Goal: Task Accomplishment & Management: Complete application form

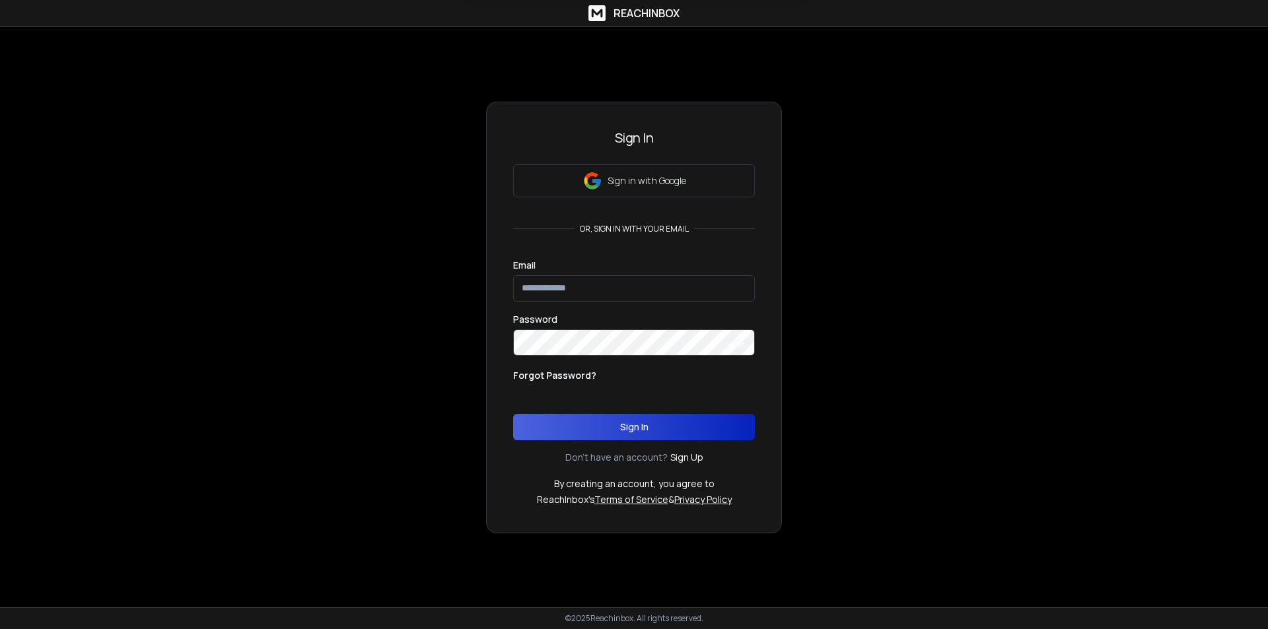
click at [671, 78] on button "Later" at bounding box center [675, 85] width 59 height 33
click at [603, 294] on input "email" at bounding box center [634, 288] width 242 height 26
paste input "**********"
type input "**********"
click at [739, 342] on icon at bounding box center [738, 342] width 9 height 9
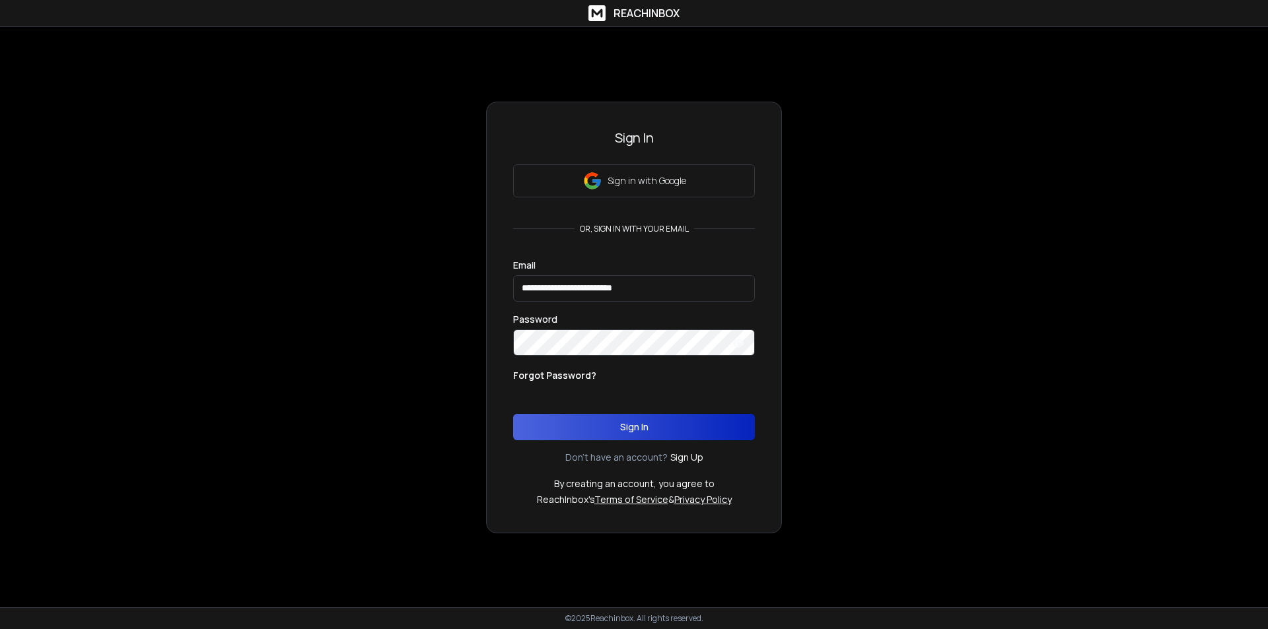
click at [739, 342] on icon at bounding box center [738, 343] width 4 height 4
click at [660, 426] on button "Sign In" at bounding box center [634, 427] width 242 height 26
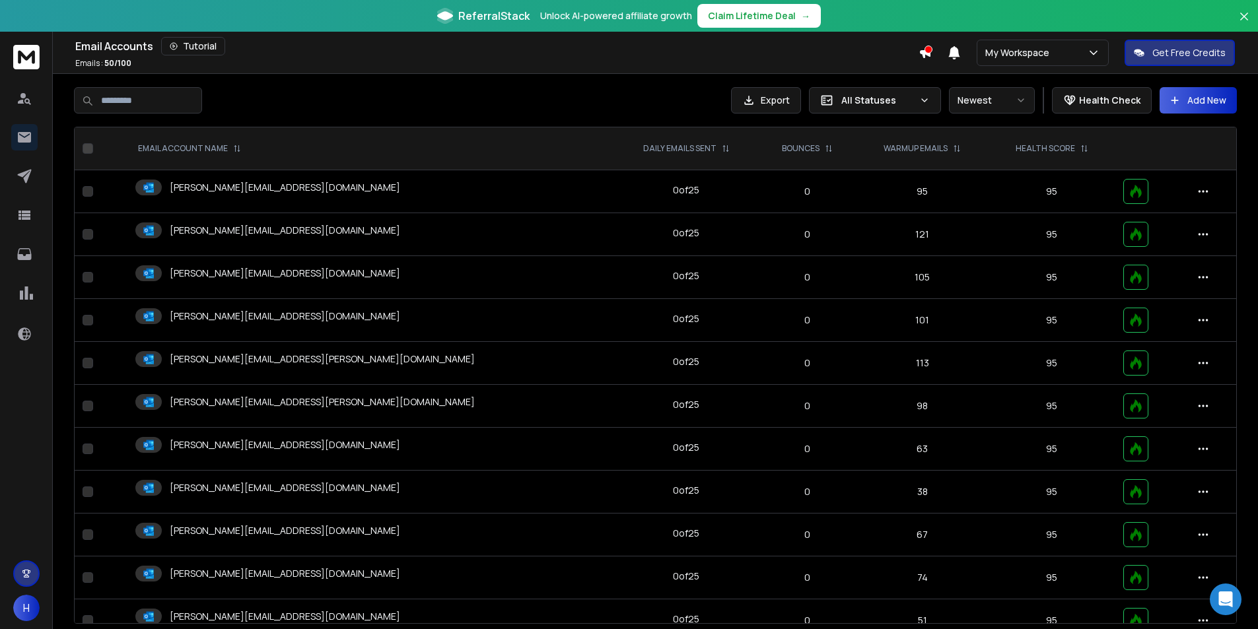
click at [1246, 12] on icon "Close banner" at bounding box center [1244, 17] width 12 height 12
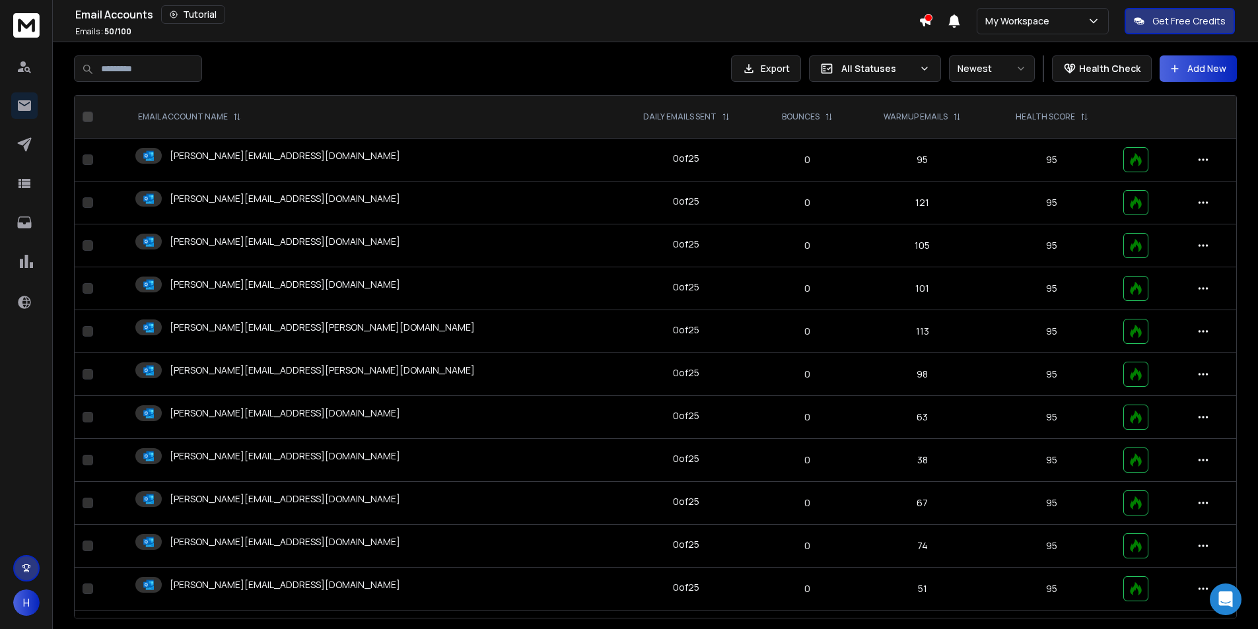
click at [727, 13] on div "Email Accounts Tutorial" at bounding box center [496, 14] width 843 height 18
click at [32, 141] on link at bounding box center [24, 144] width 26 height 26
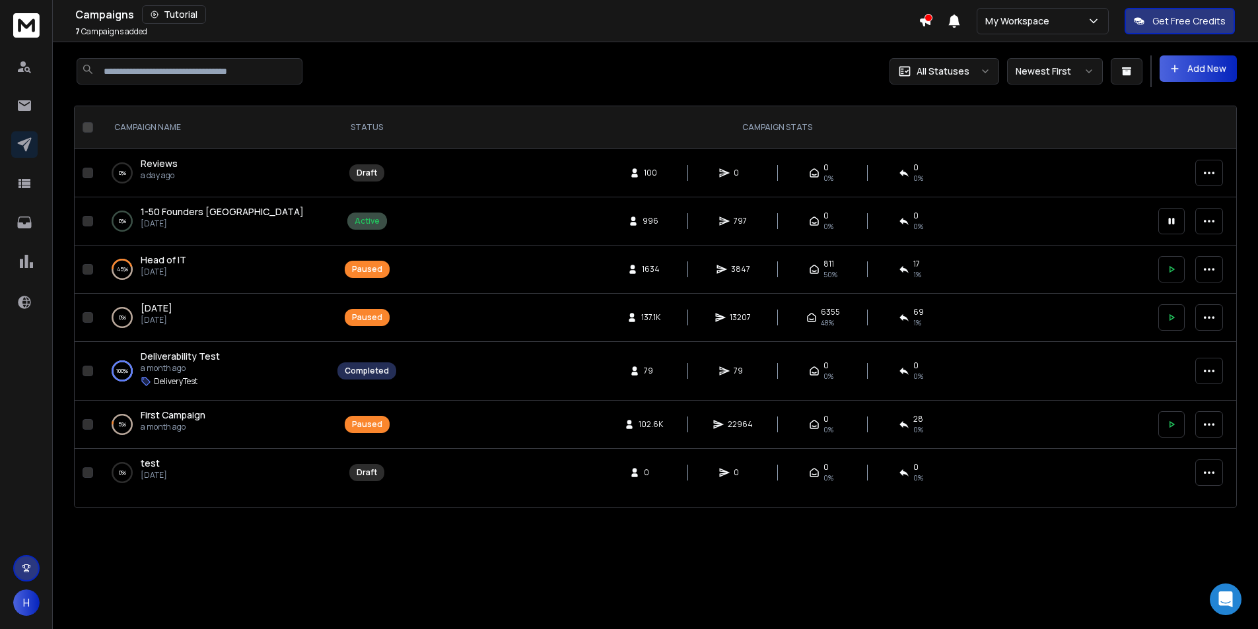
click at [465, 226] on div "996 797 0 0% 0 0 %" at bounding box center [777, 221] width 730 height 21
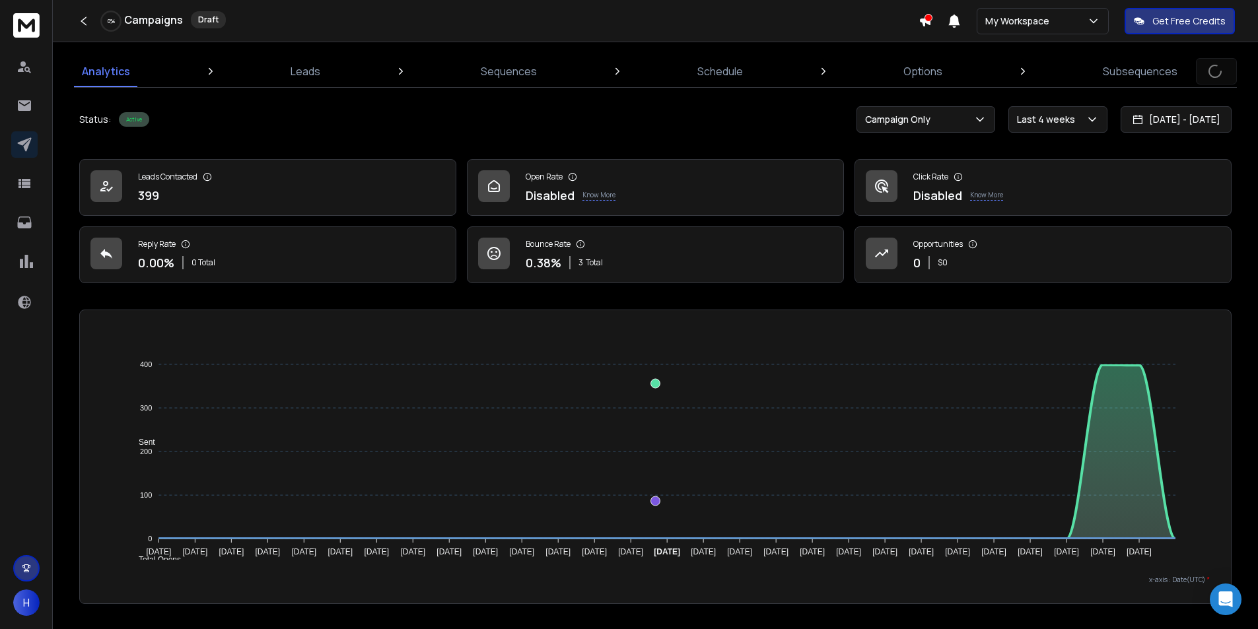
click at [308, 55] on div "Analytics Leads Sequences Schedule Options Subsequences Status: Active Campaign…" at bounding box center [655, 449] width 1205 height 815
click at [311, 74] on p "Leads" at bounding box center [306, 71] width 30 height 16
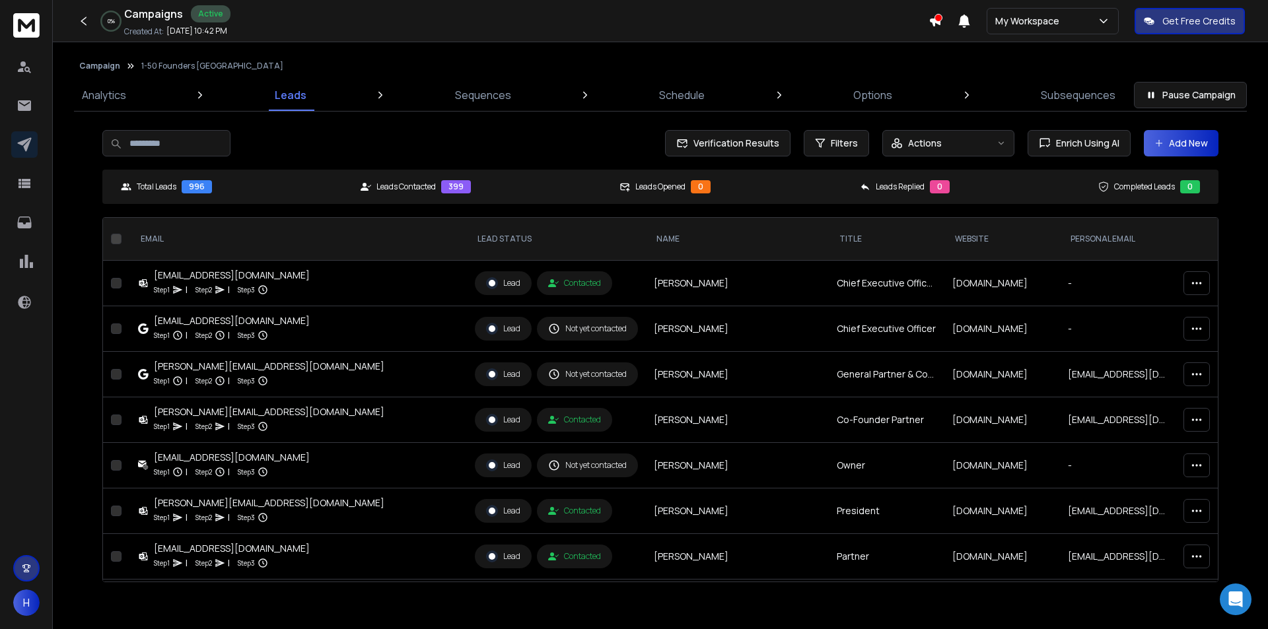
click at [1182, 141] on button "Add New" at bounding box center [1181, 143] width 75 height 26
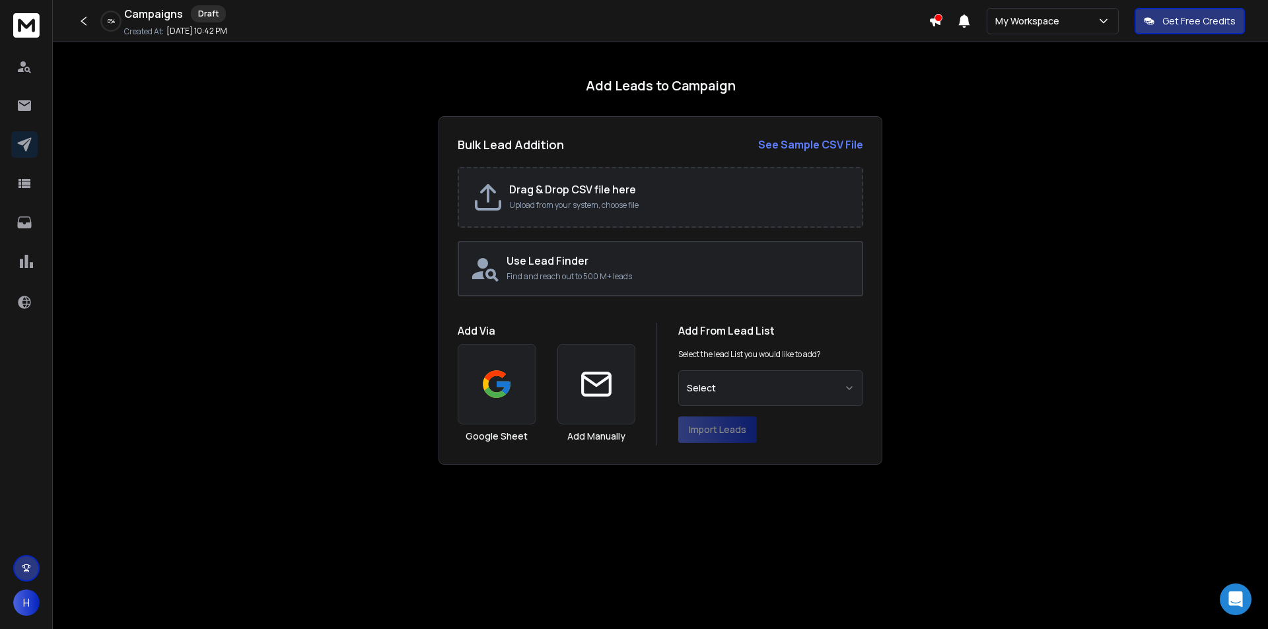
click at [535, 200] on p "Upload from your system, choose file" at bounding box center [678, 205] width 339 height 11
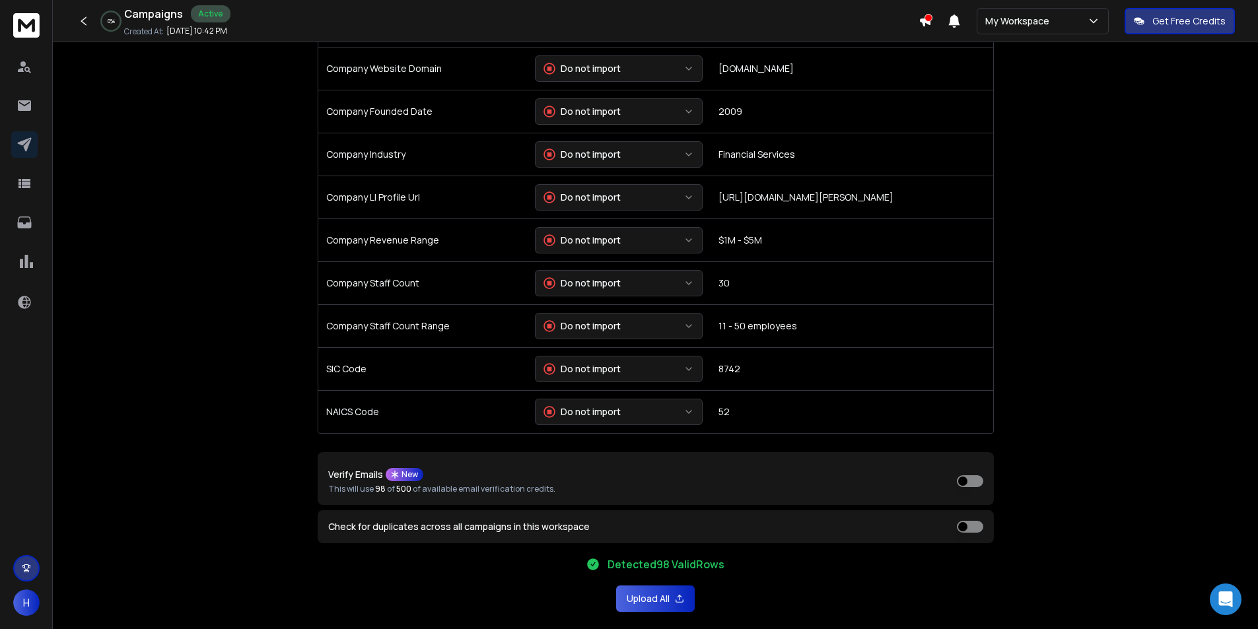
scroll to position [2429, 0]
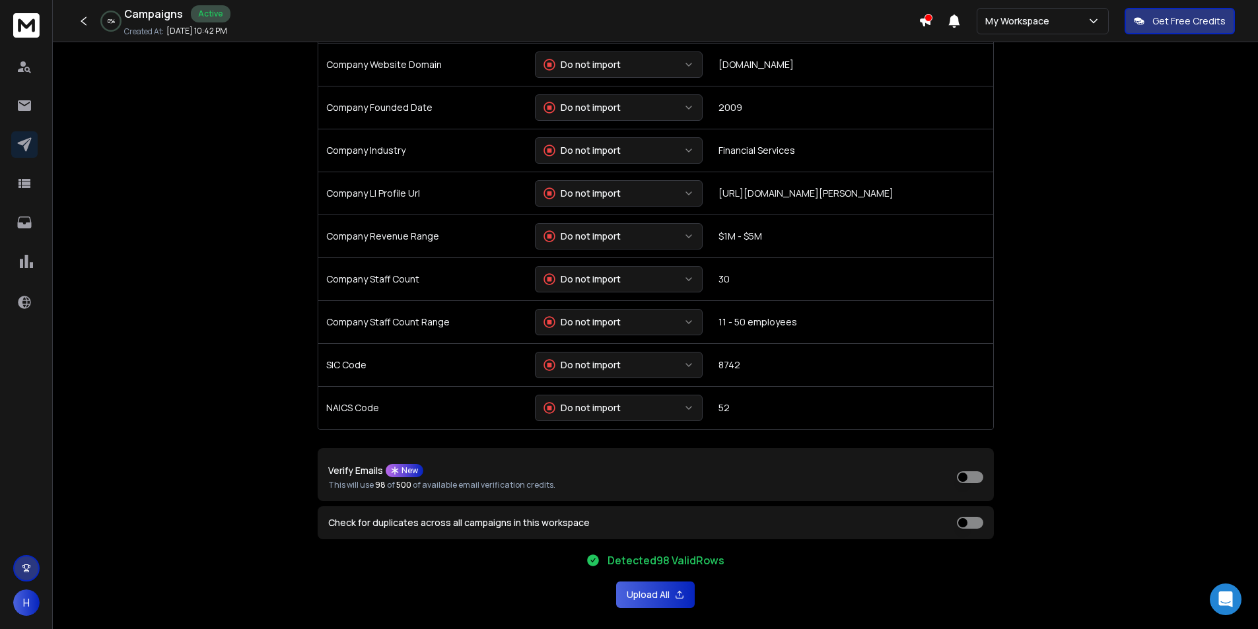
click at [659, 600] on button "Upload All" at bounding box center [655, 595] width 79 height 26
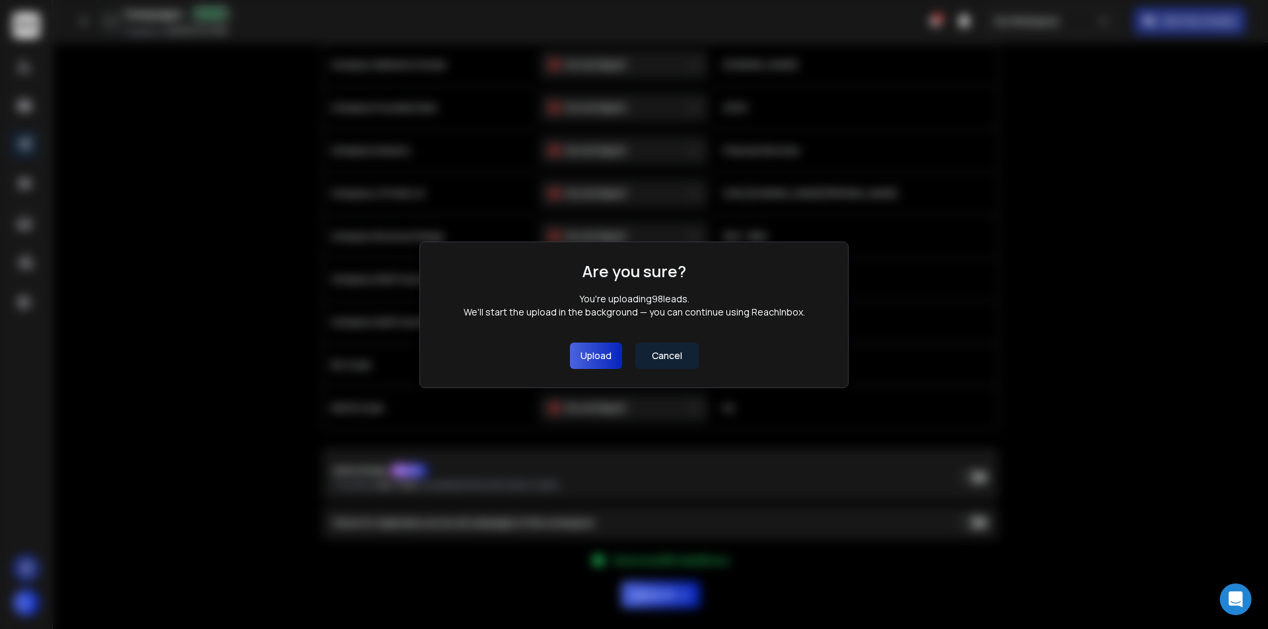
click at [598, 356] on button "Upload" at bounding box center [596, 356] width 52 height 26
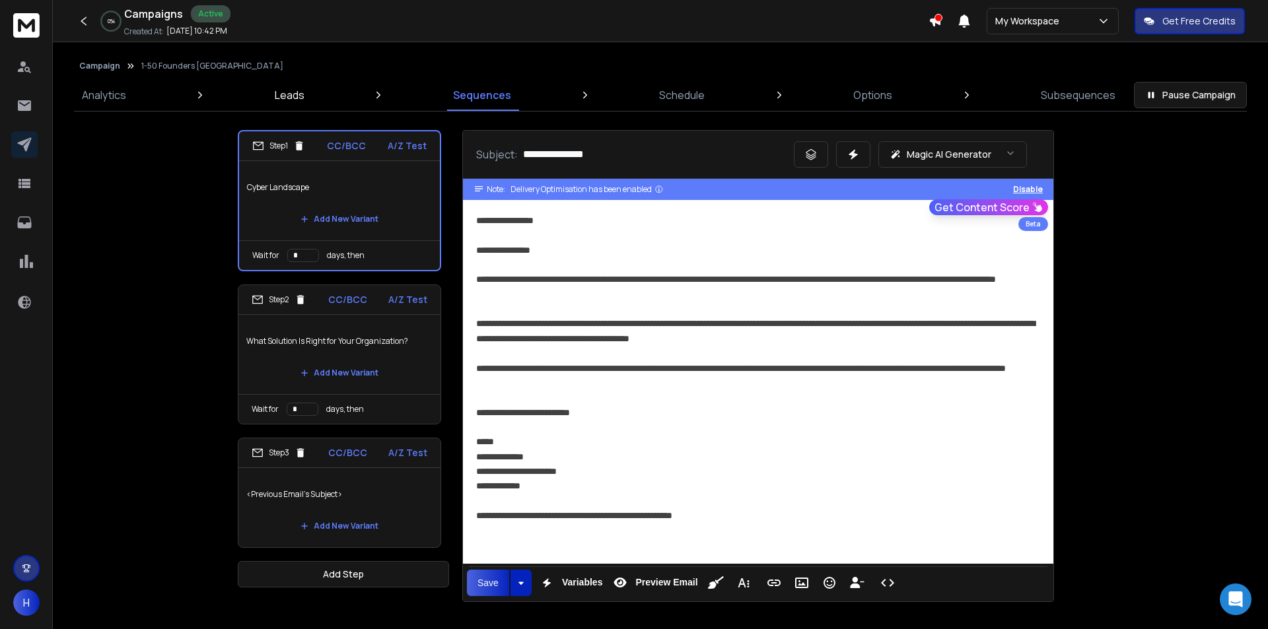
click at [302, 101] on p "Leads" at bounding box center [290, 95] width 30 height 16
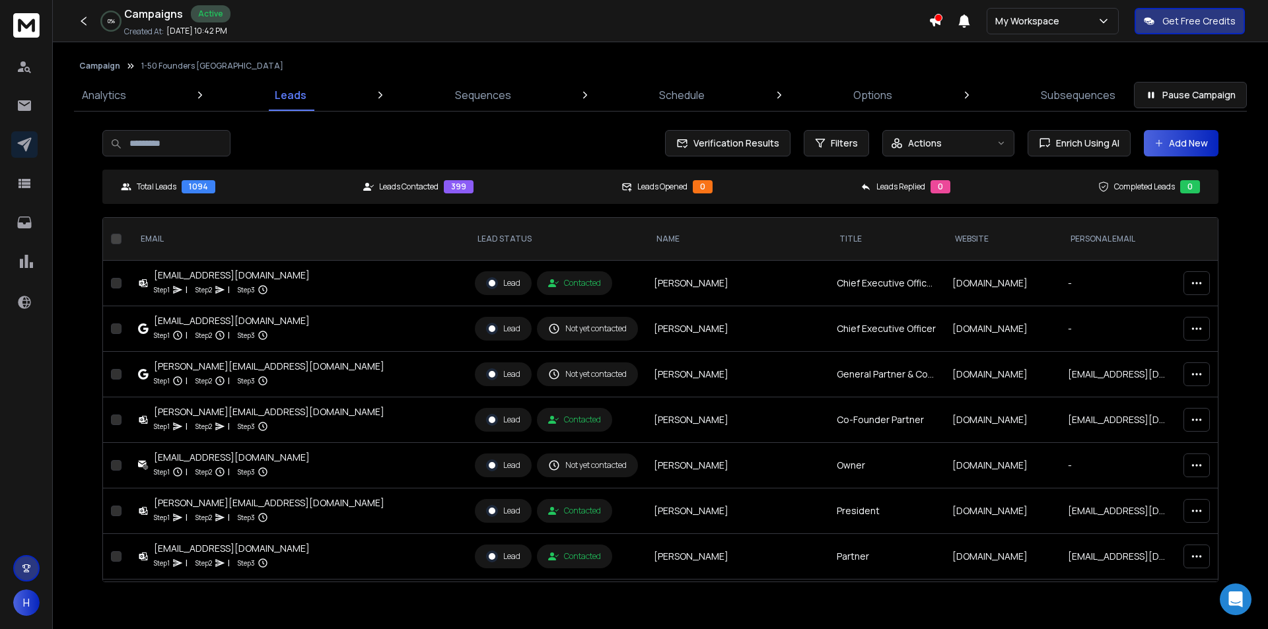
click at [1184, 137] on button "Add New" at bounding box center [1181, 143] width 75 height 26
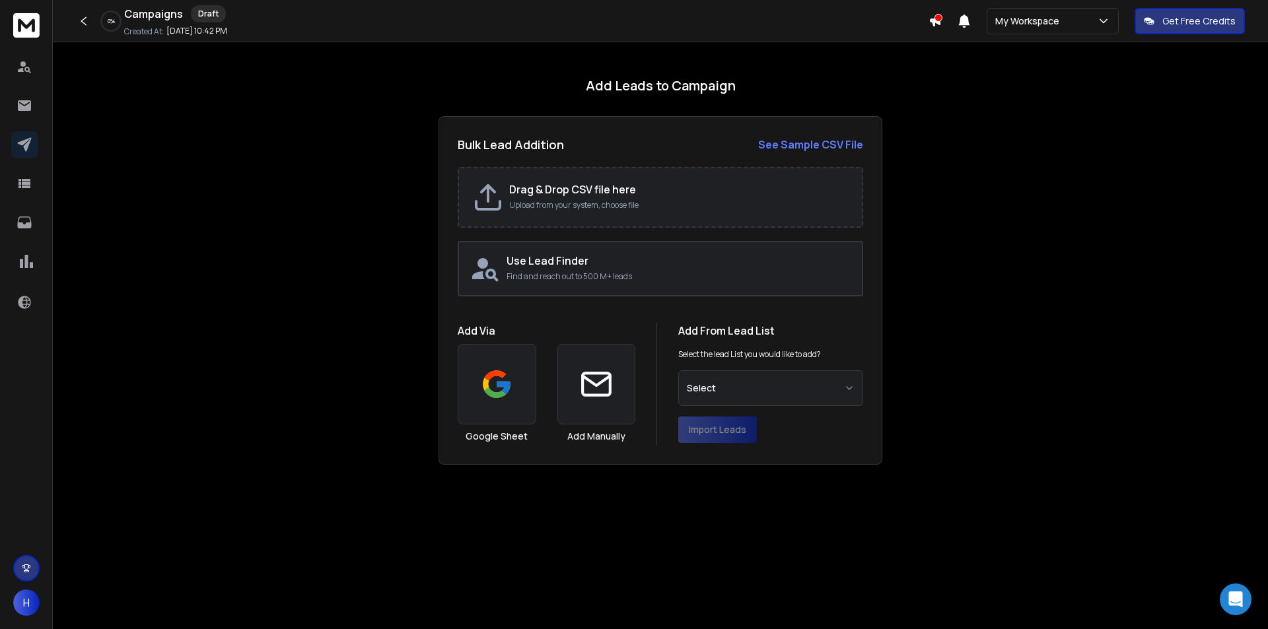
click at [641, 195] on h2 "Drag & Drop CSV file here" at bounding box center [678, 190] width 339 height 16
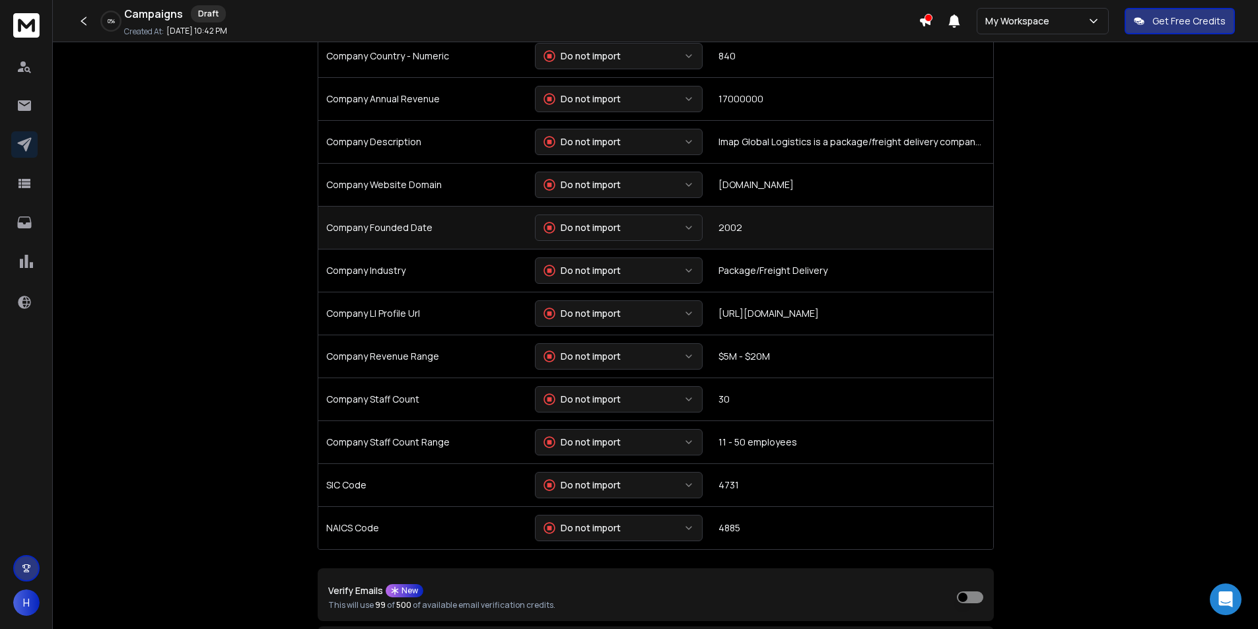
scroll to position [2429, 0]
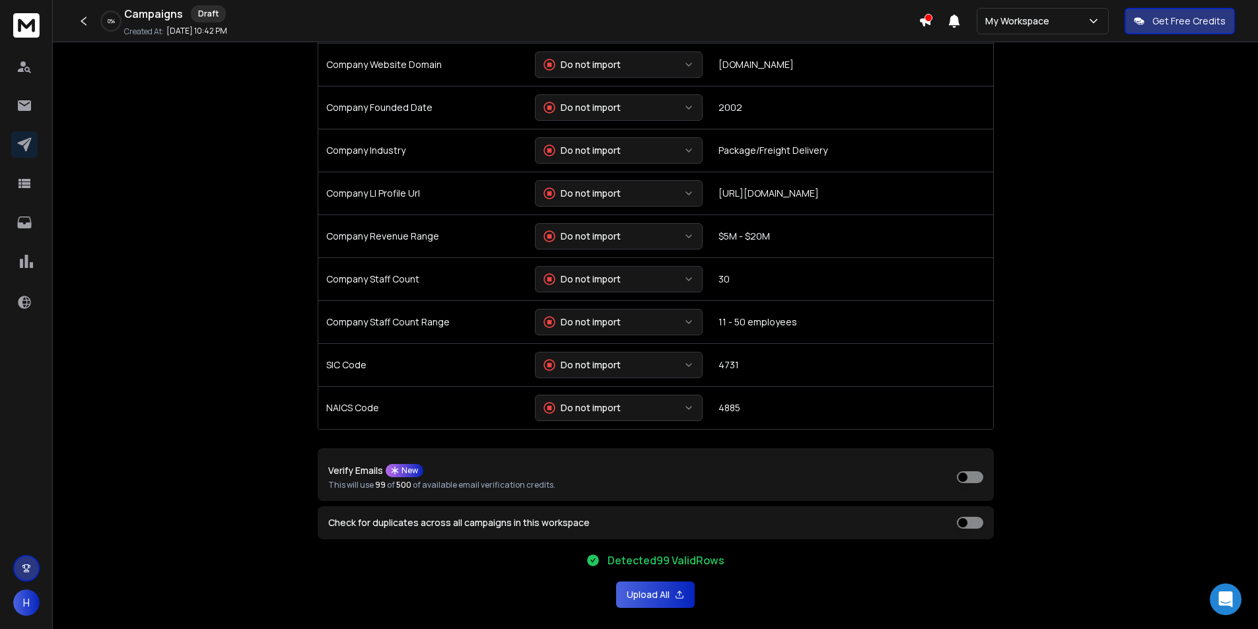
click at [675, 600] on button "Upload All" at bounding box center [655, 595] width 79 height 26
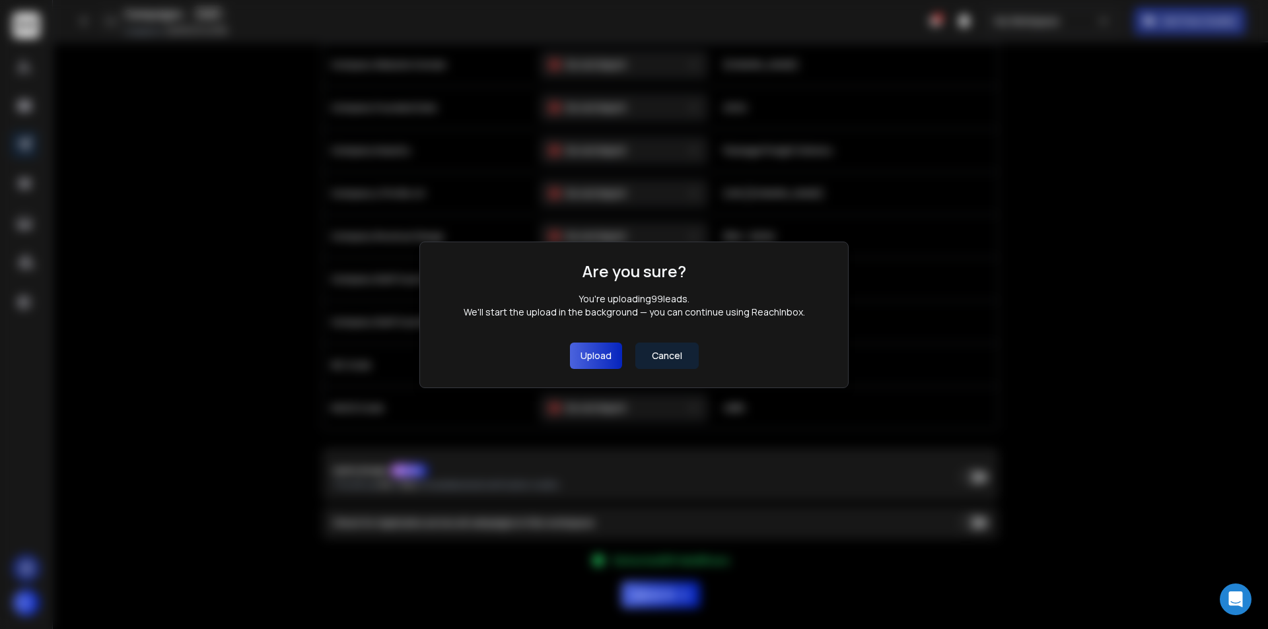
click at [594, 355] on button "Upload" at bounding box center [596, 356] width 52 height 26
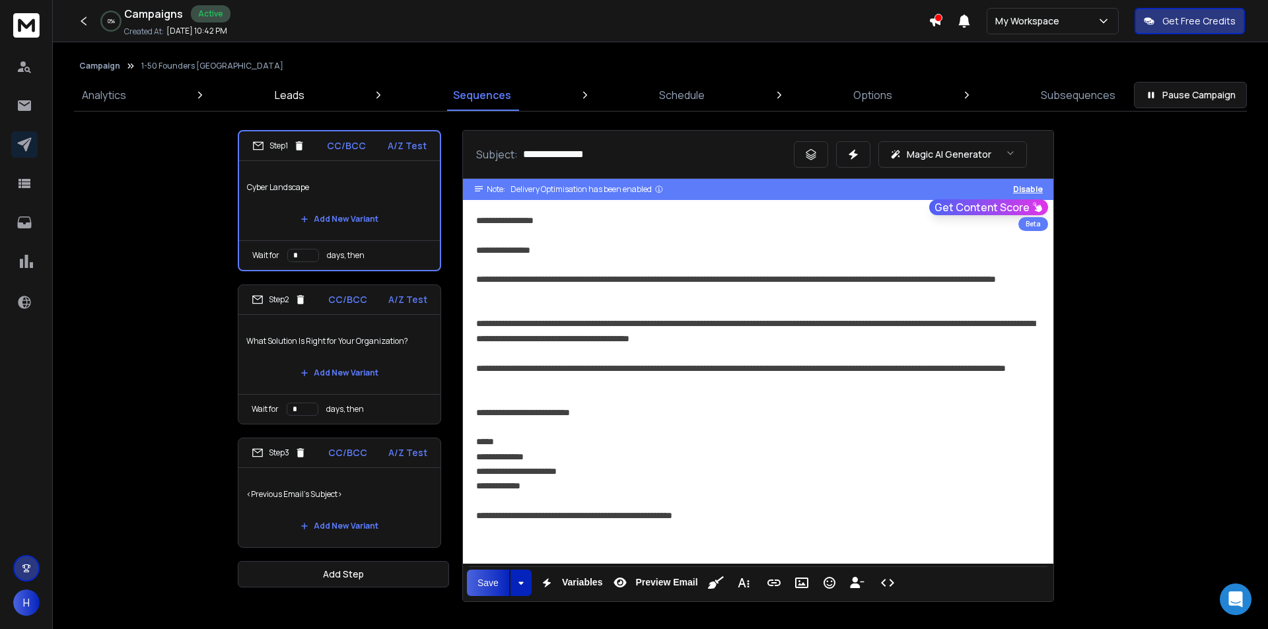
click at [289, 97] on p "Leads" at bounding box center [290, 95] width 30 height 16
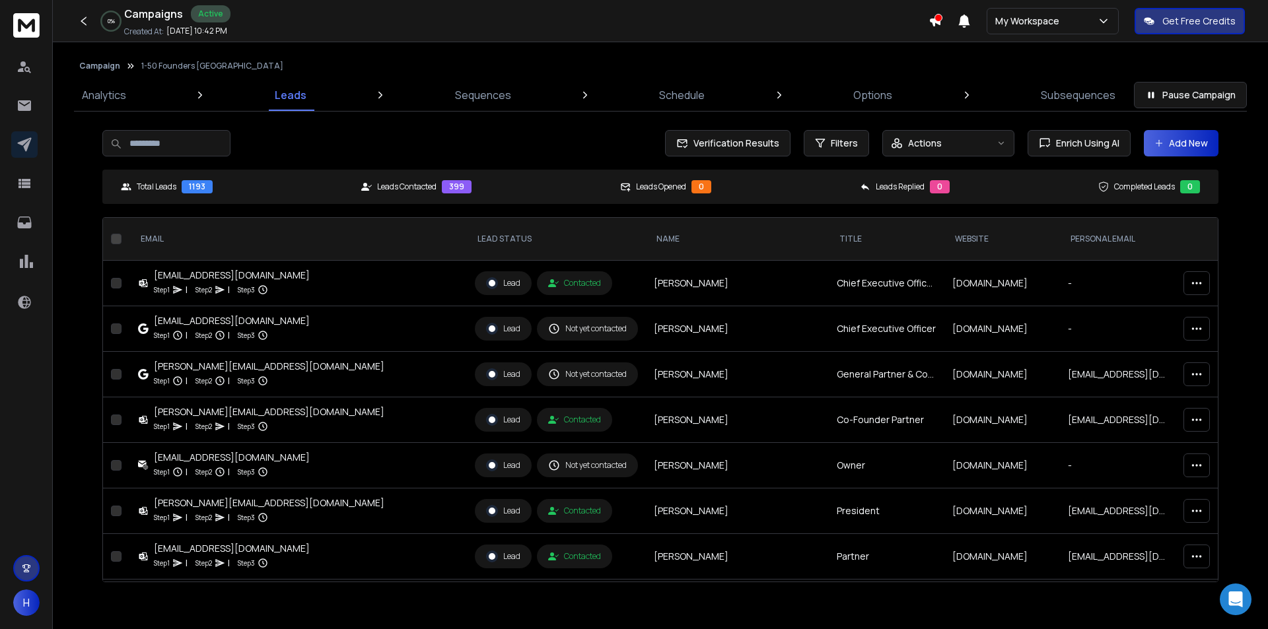
click at [1179, 147] on button "Add New" at bounding box center [1181, 143] width 75 height 26
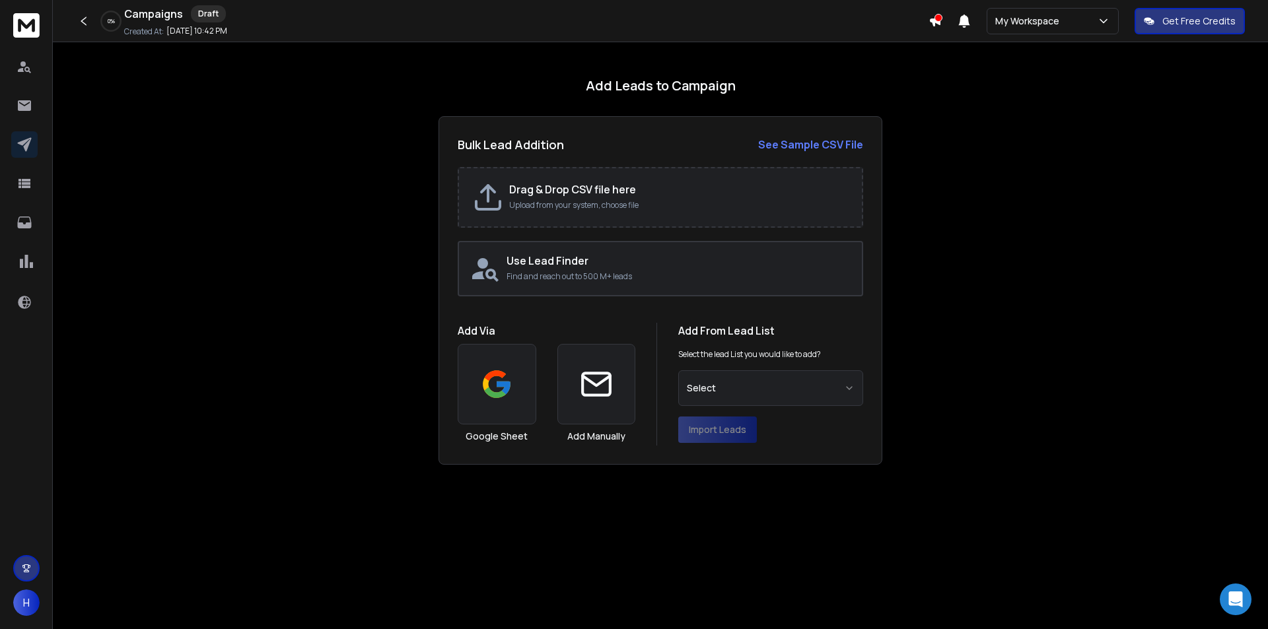
click at [581, 188] on h2 "Drag & Drop CSV file here" at bounding box center [678, 190] width 339 height 16
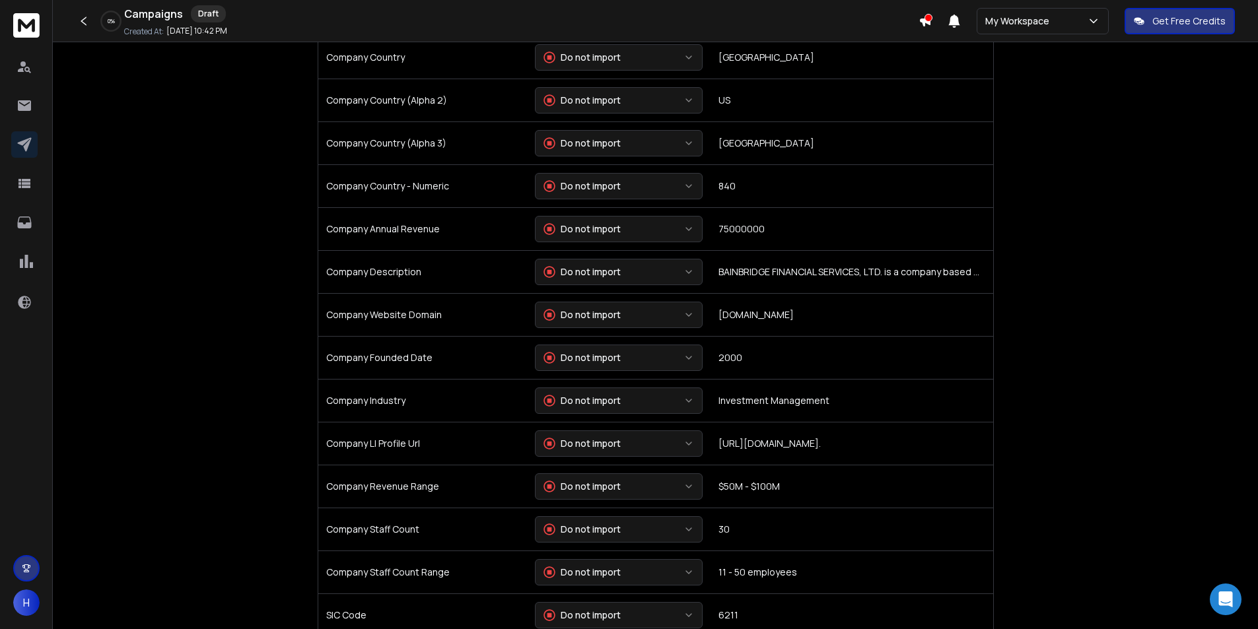
scroll to position [2429, 0]
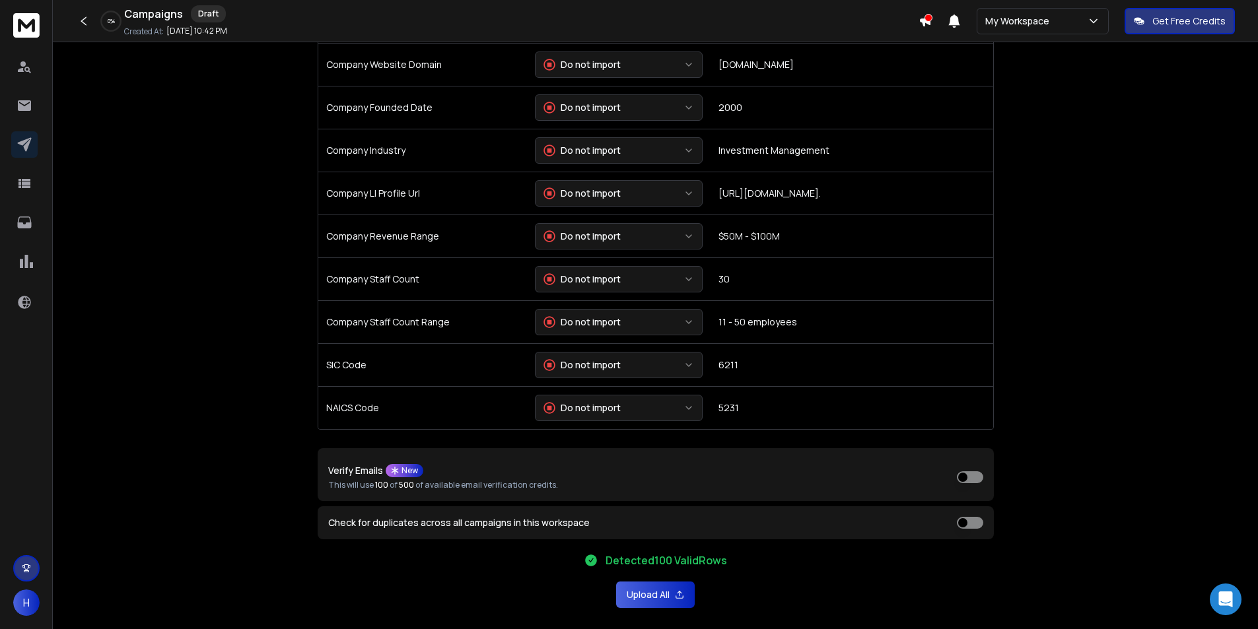
click at [658, 596] on button "Upload All" at bounding box center [655, 595] width 79 height 26
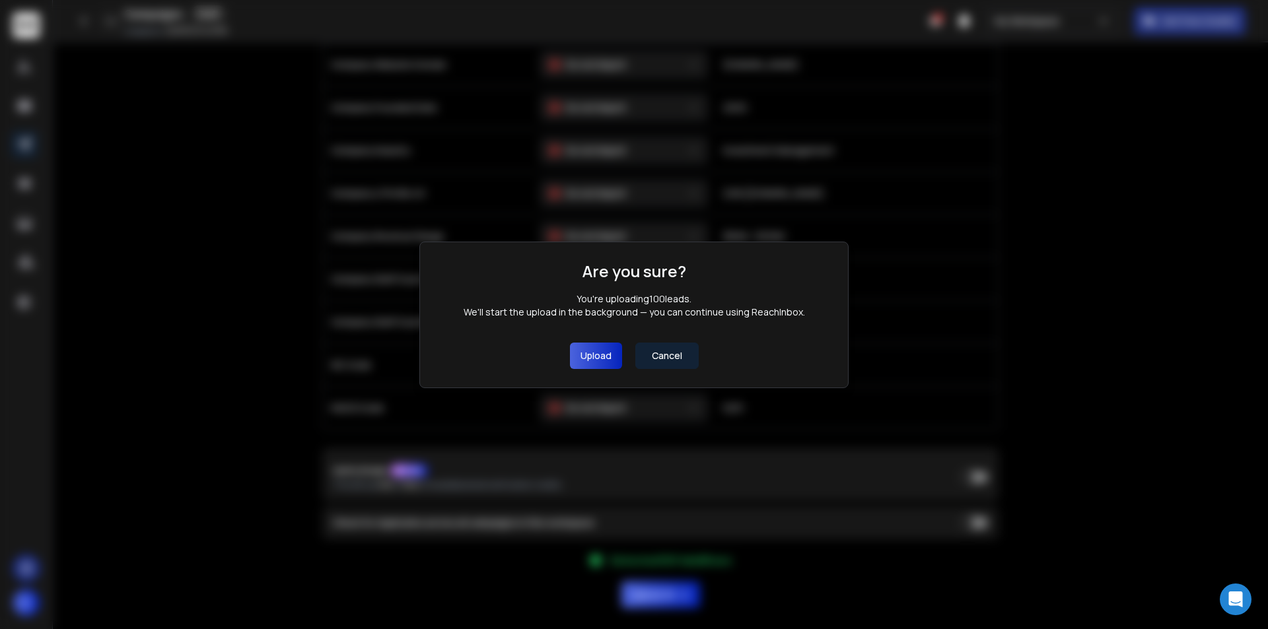
click at [587, 356] on button "Upload" at bounding box center [596, 356] width 52 height 26
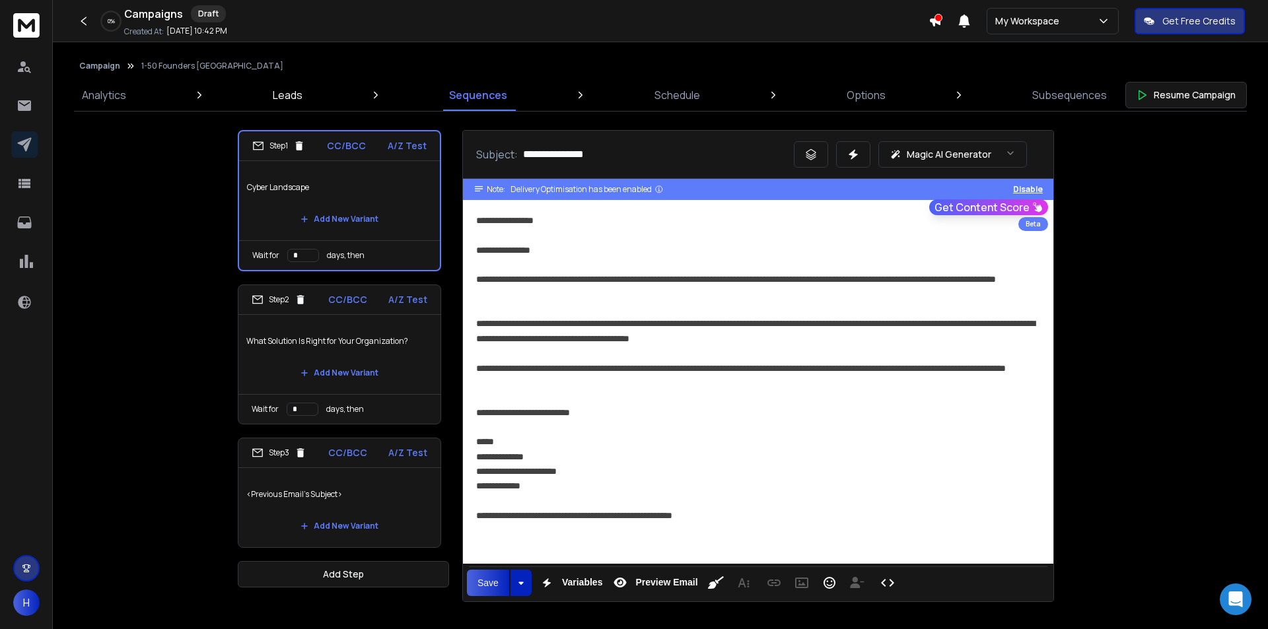
click at [287, 92] on p "Leads" at bounding box center [288, 95] width 30 height 16
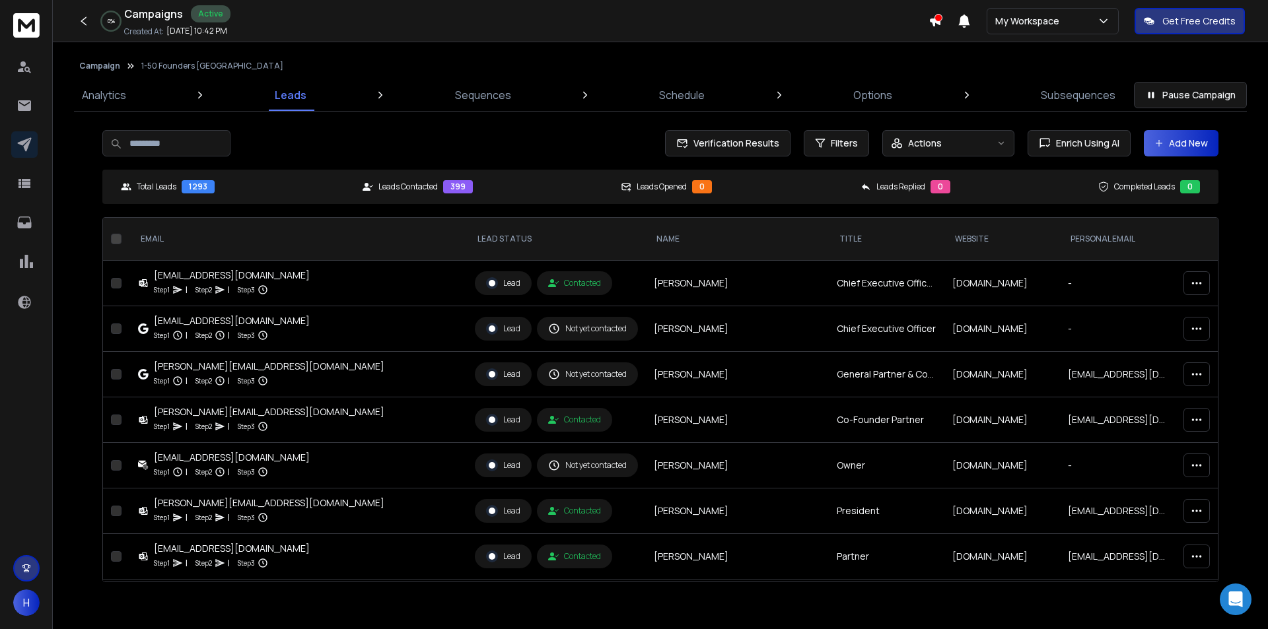
click at [1196, 148] on button "Add New" at bounding box center [1181, 143] width 75 height 26
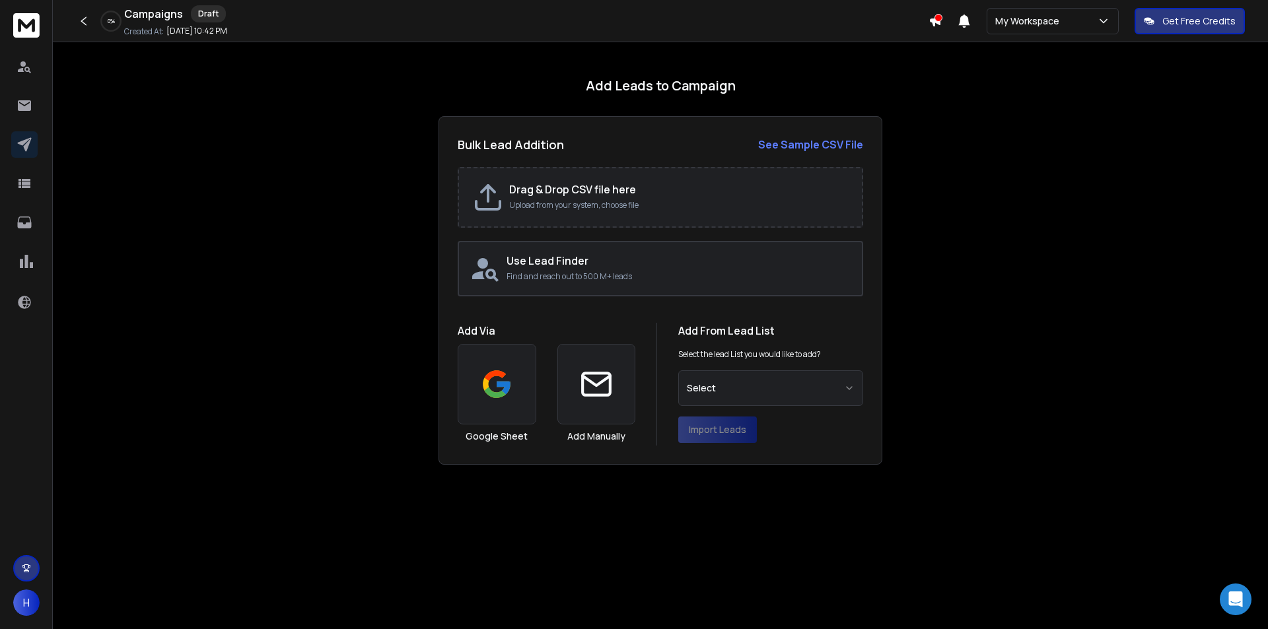
click at [580, 207] on p "Upload from your system, choose file" at bounding box center [678, 205] width 339 height 11
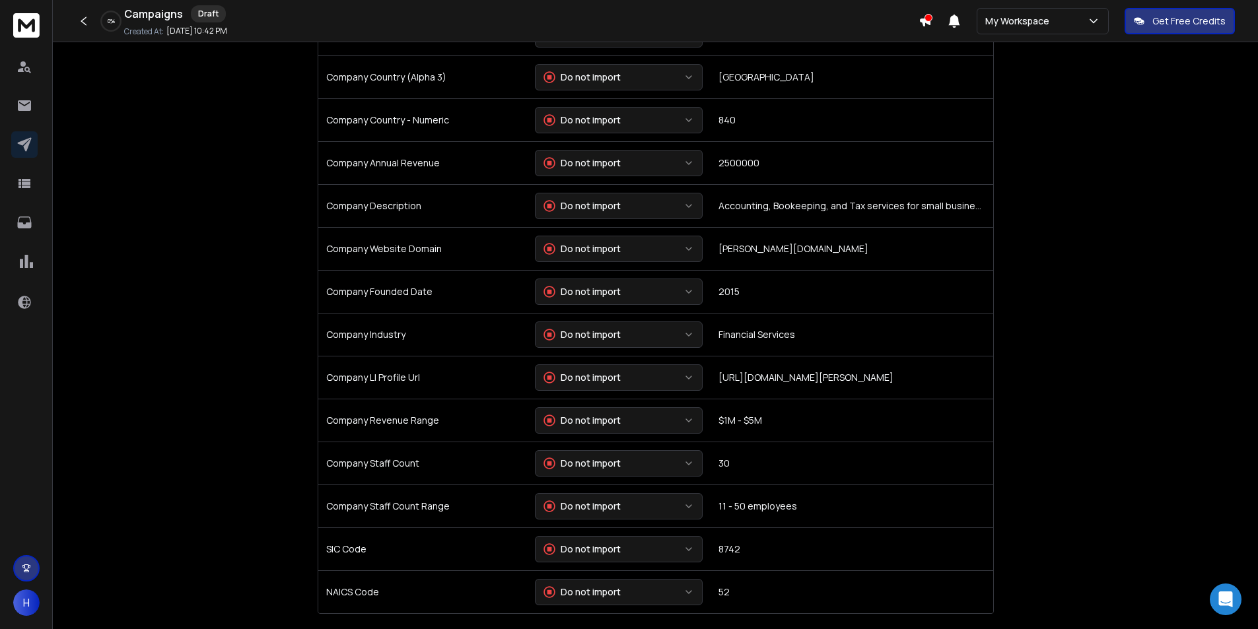
scroll to position [2429, 0]
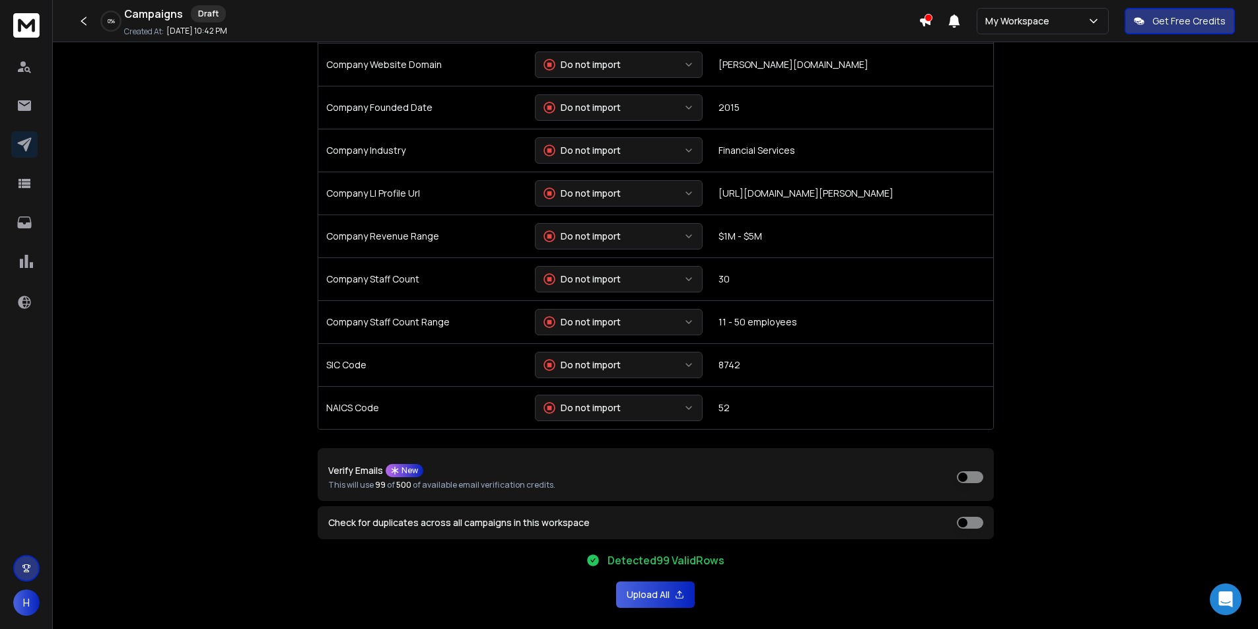
click at [639, 599] on button "Upload All" at bounding box center [655, 595] width 79 height 26
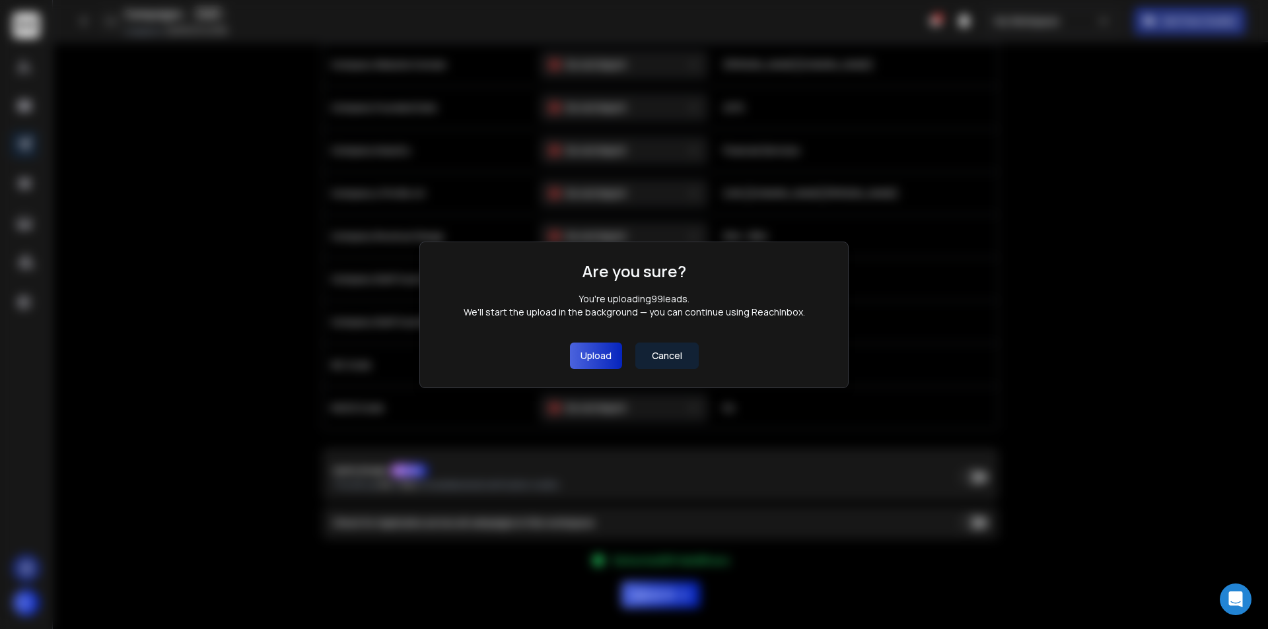
click at [589, 352] on button "Upload" at bounding box center [596, 356] width 52 height 26
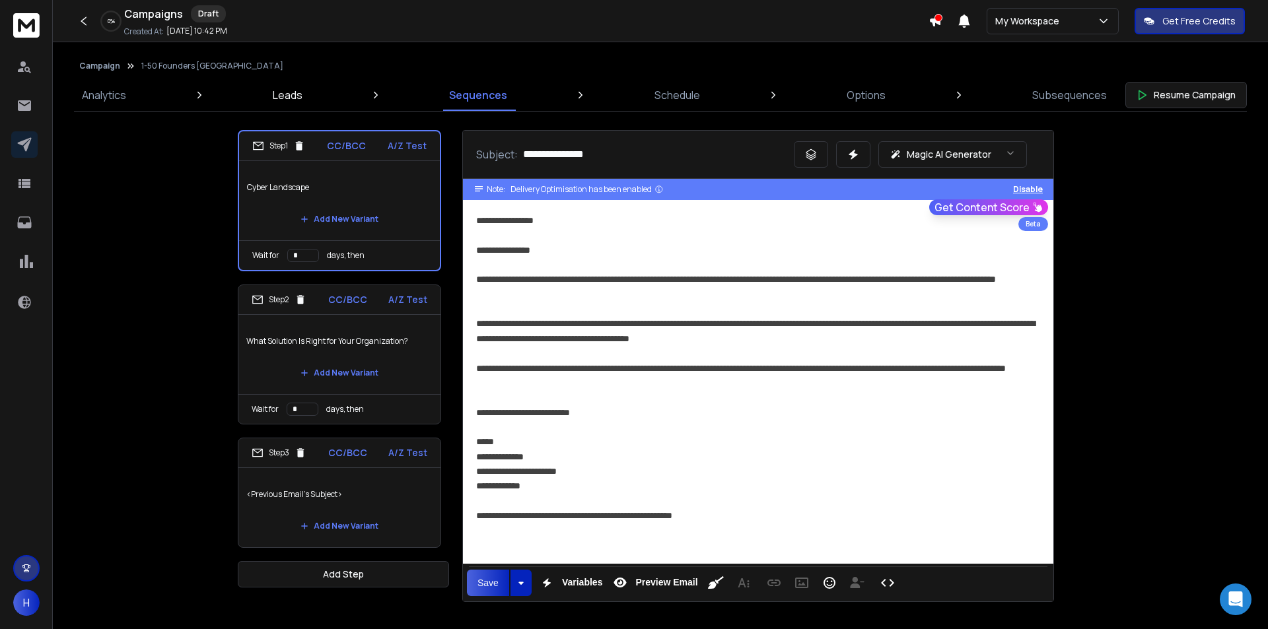
click at [289, 97] on p "Leads" at bounding box center [288, 95] width 30 height 16
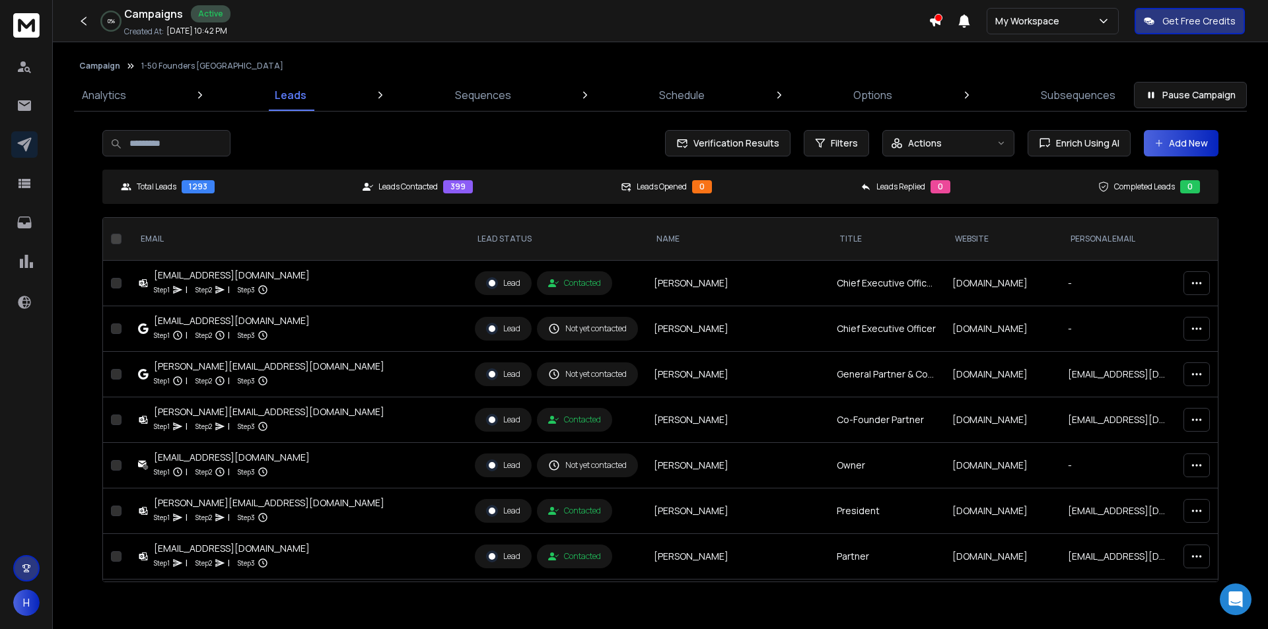
click at [1169, 145] on button "Add New" at bounding box center [1181, 143] width 75 height 26
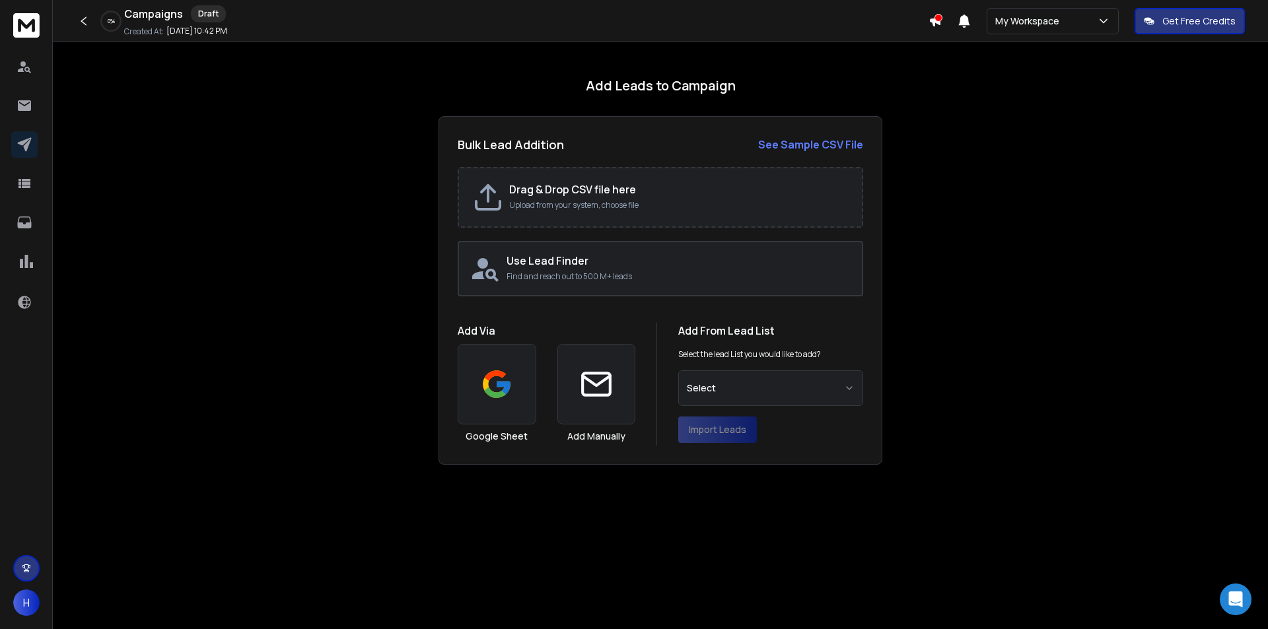
click at [644, 207] on p "Upload from your system, choose file" at bounding box center [678, 205] width 339 height 11
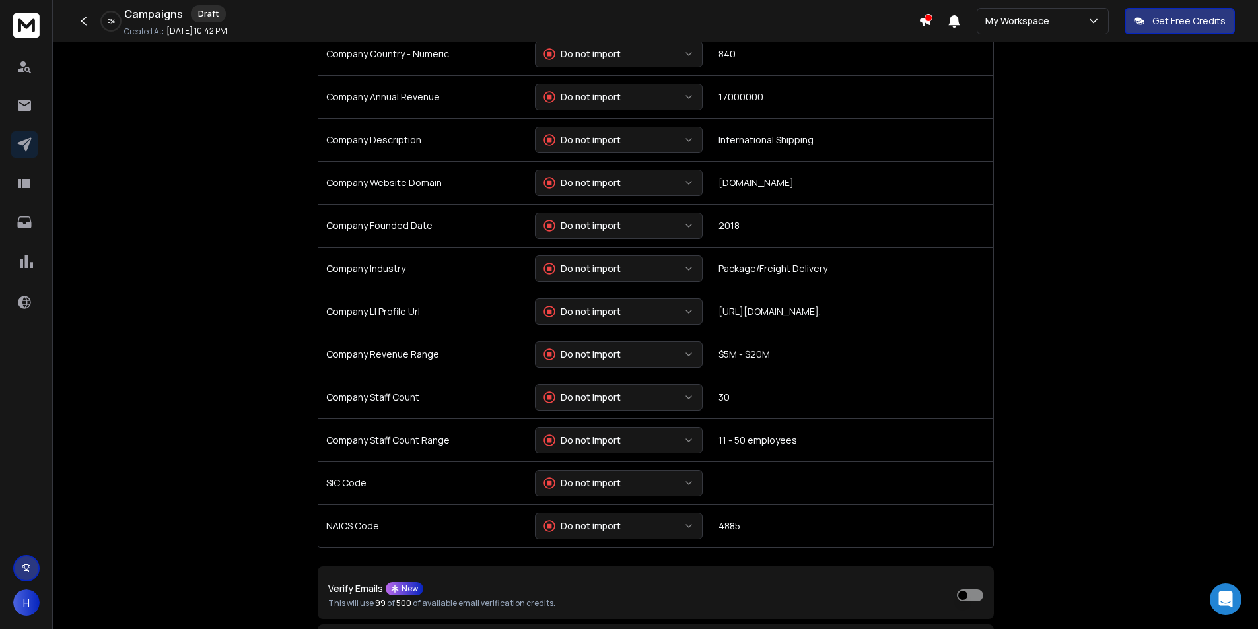
scroll to position [2429, 0]
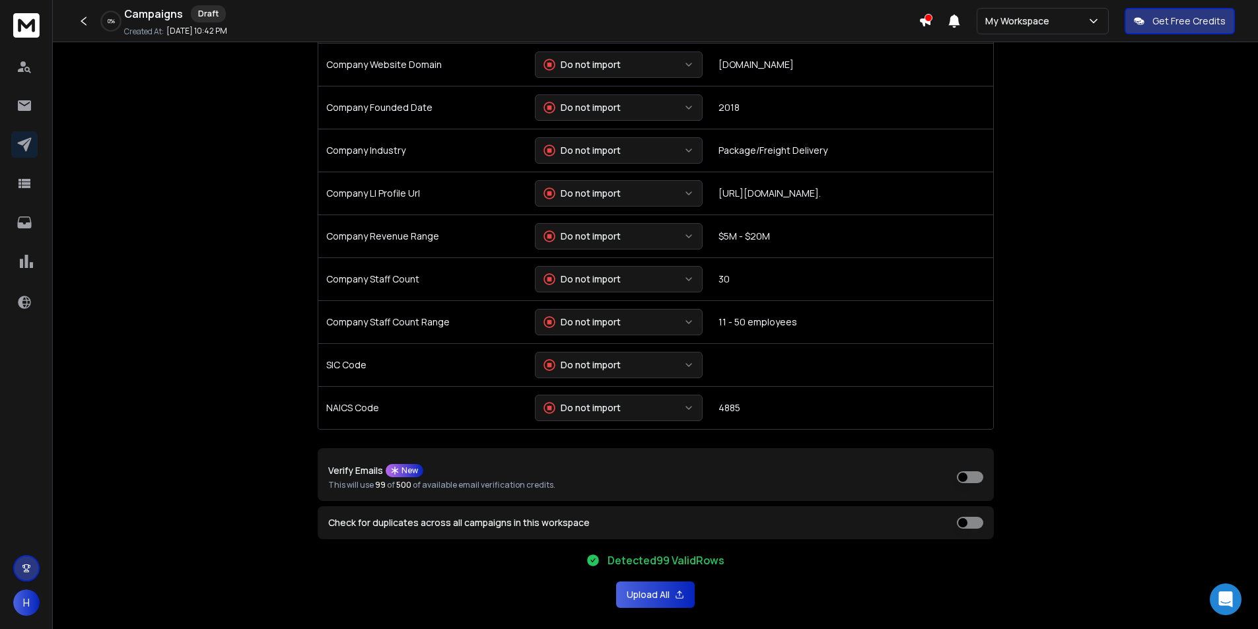
click at [679, 598] on icon at bounding box center [679, 597] width 7 height 3
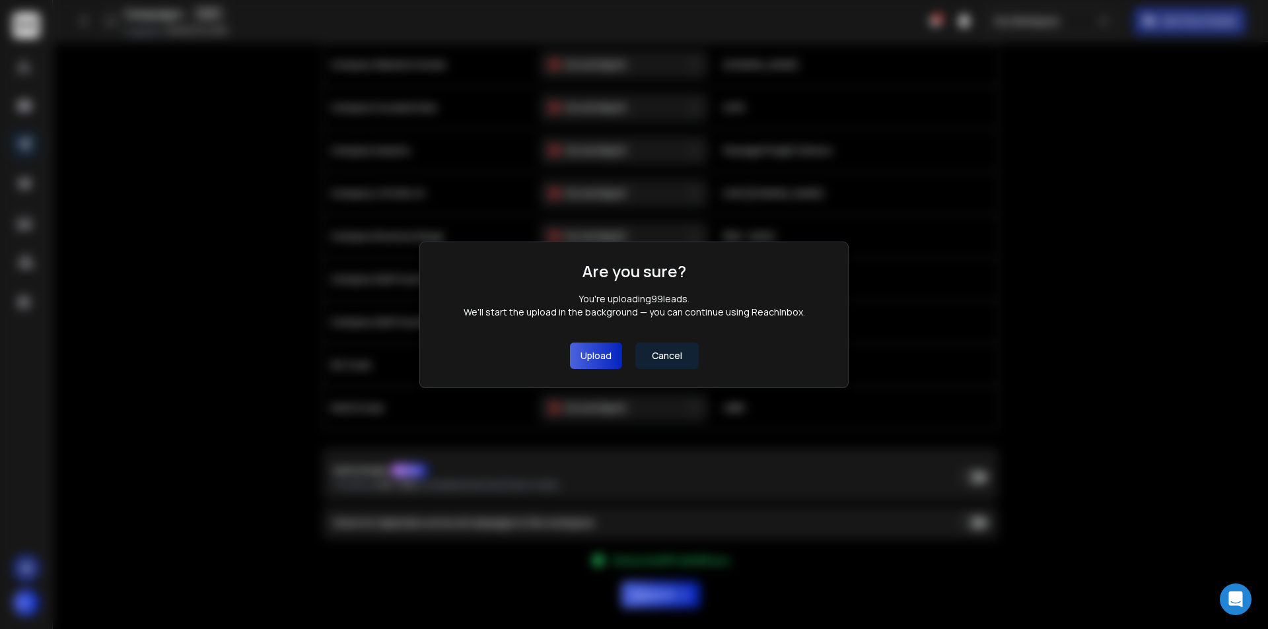
click at [592, 357] on button "Upload" at bounding box center [596, 356] width 52 height 26
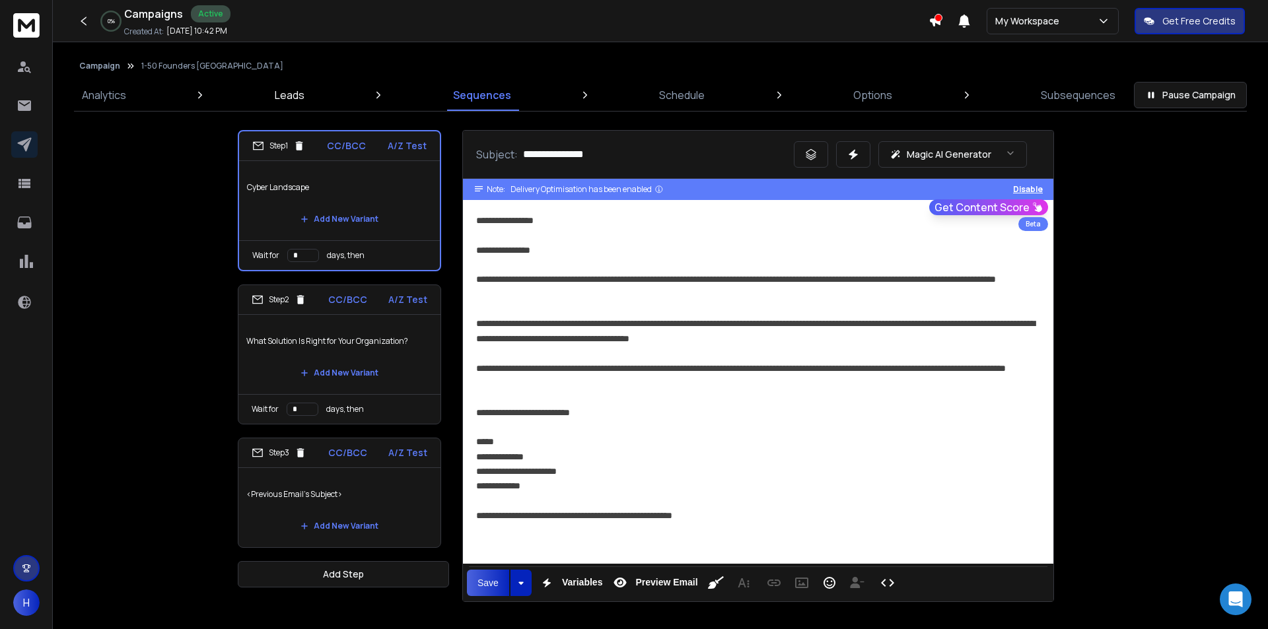
click at [281, 103] on link "Leads" at bounding box center [290, 95] width 46 height 32
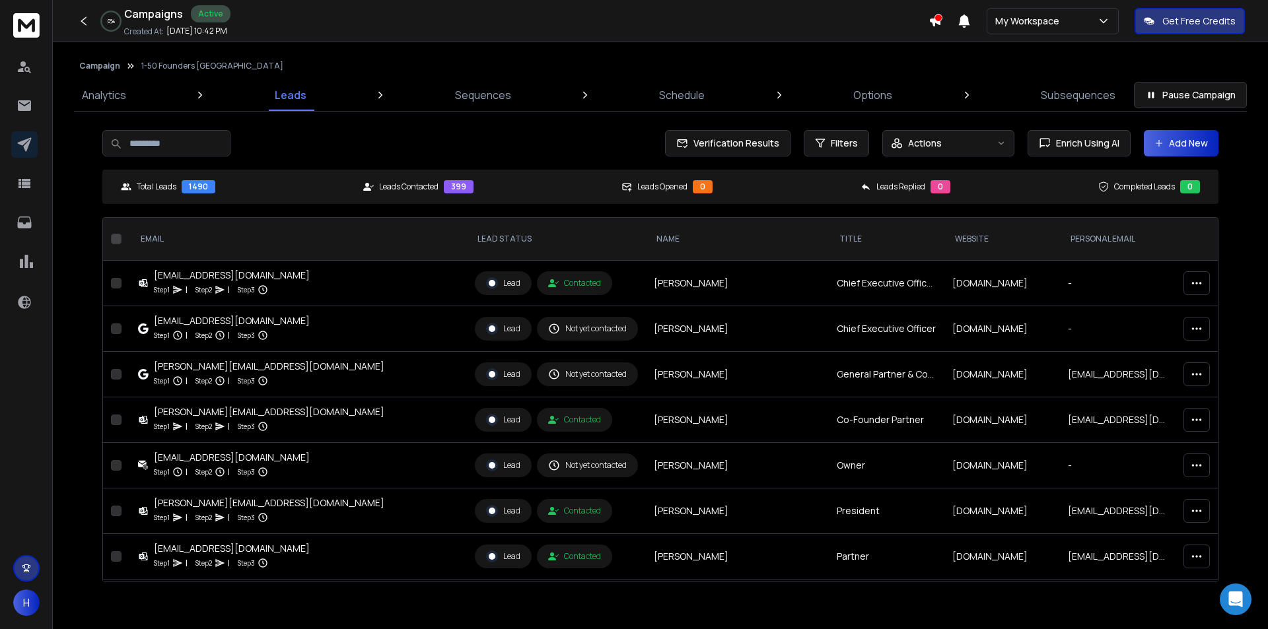
click at [1178, 141] on button "Add New" at bounding box center [1181, 143] width 75 height 26
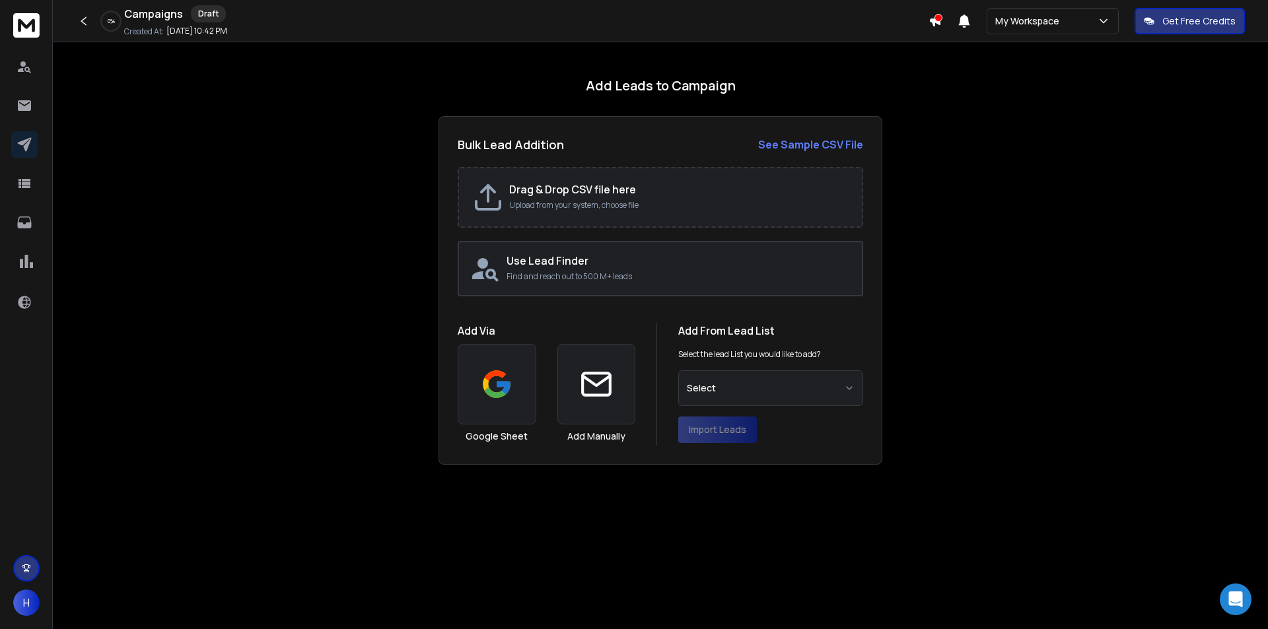
click at [576, 204] on p "Upload from your system, choose file" at bounding box center [678, 205] width 339 height 11
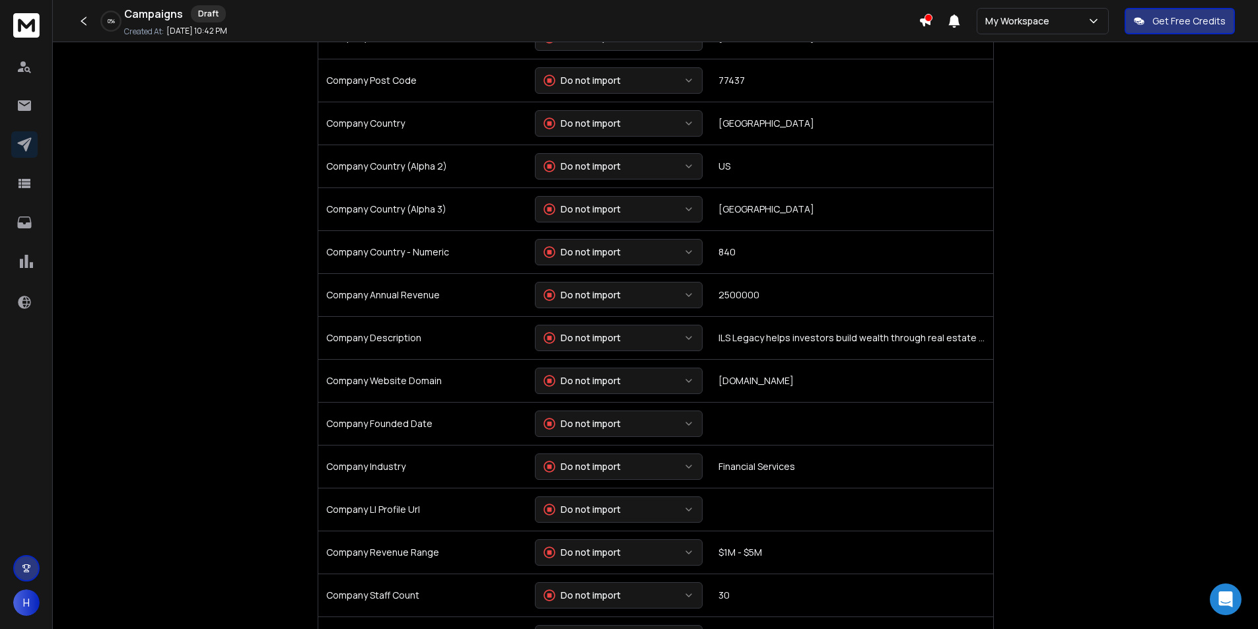
scroll to position [2429, 0]
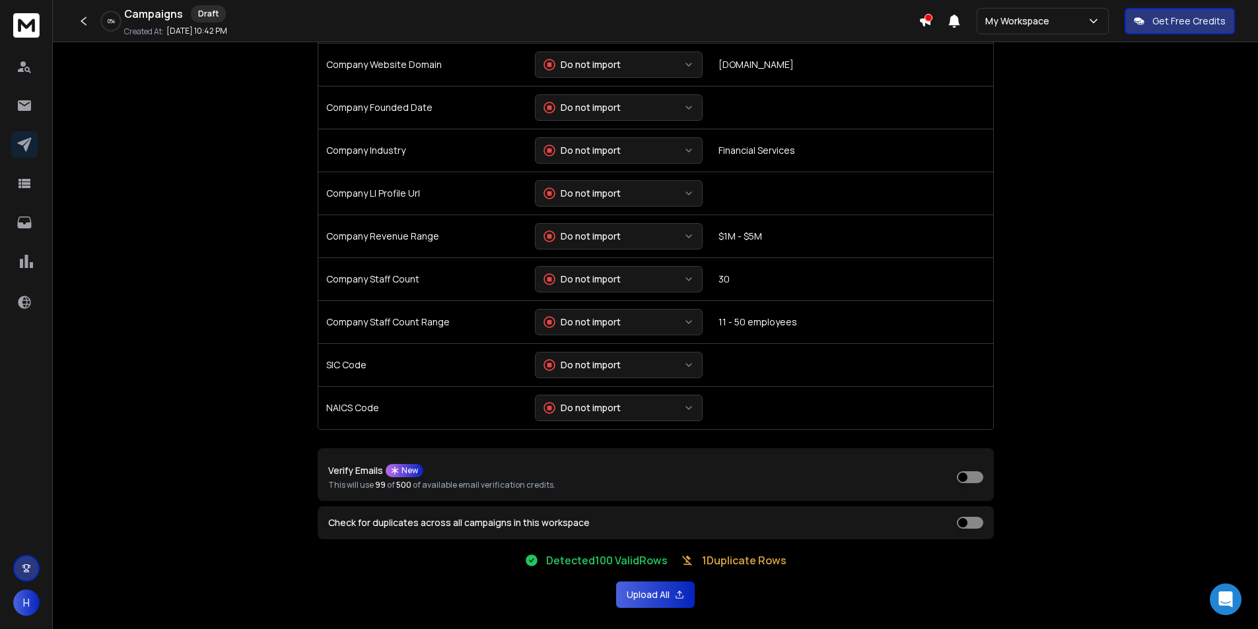
click at [651, 598] on button "Upload All" at bounding box center [655, 595] width 79 height 26
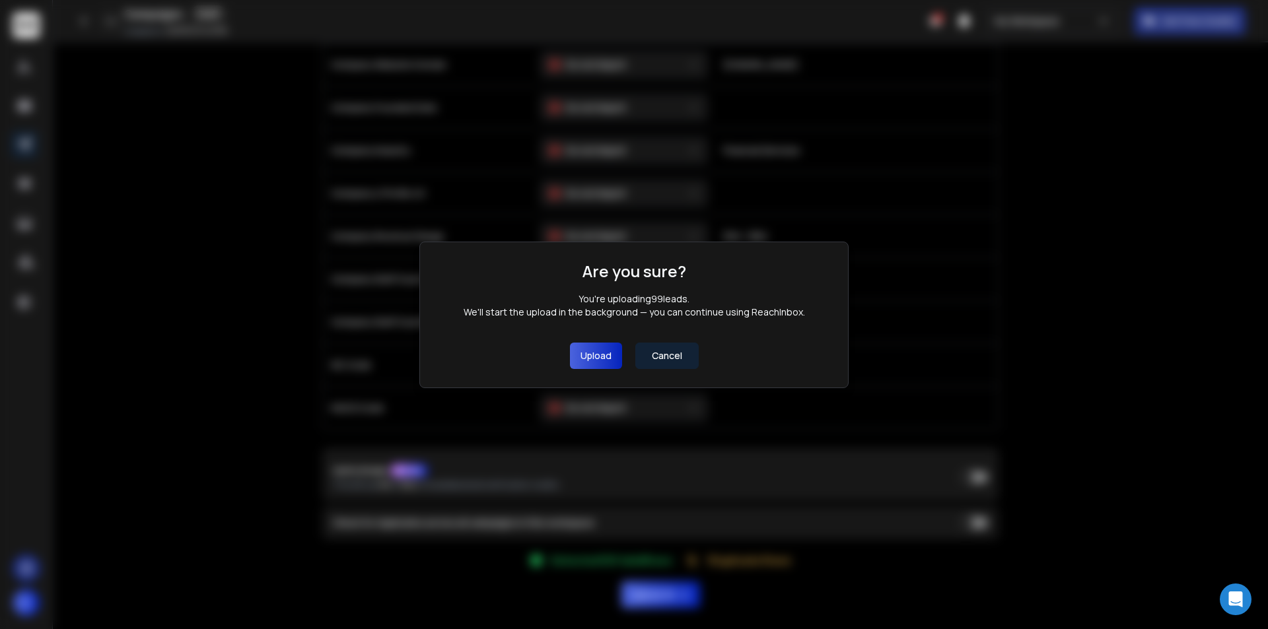
click at [596, 351] on button "Upload" at bounding box center [596, 356] width 52 height 26
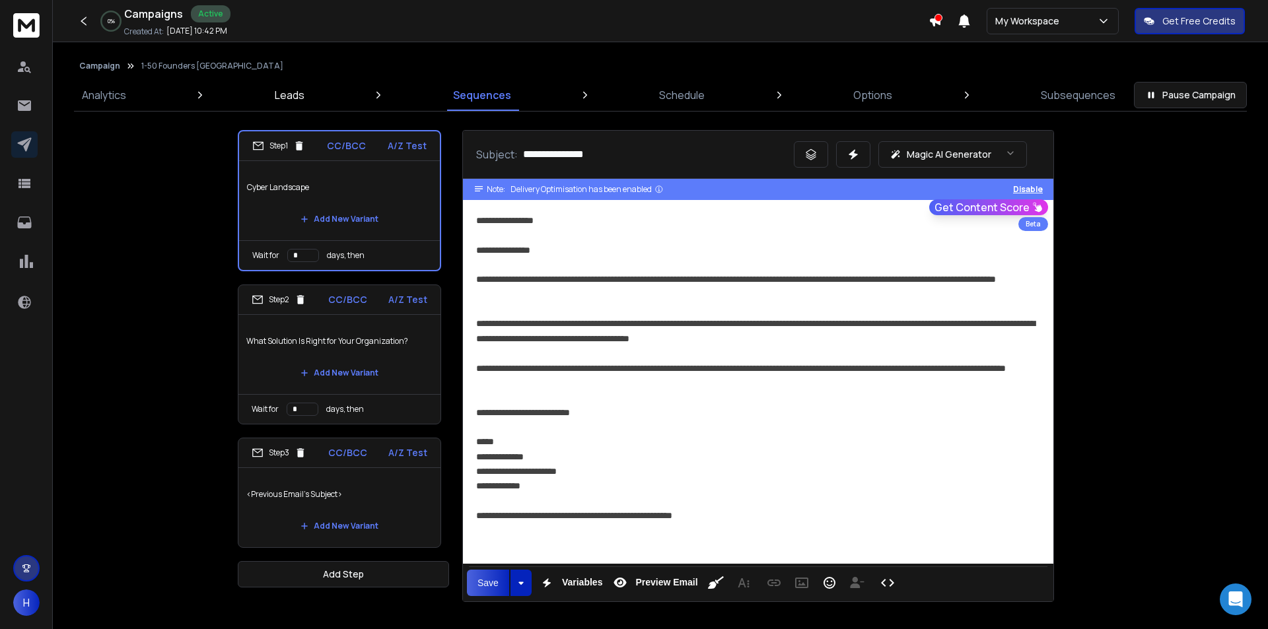
click at [294, 96] on p "Leads" at bounding box center [290, 95] width 30 height 16
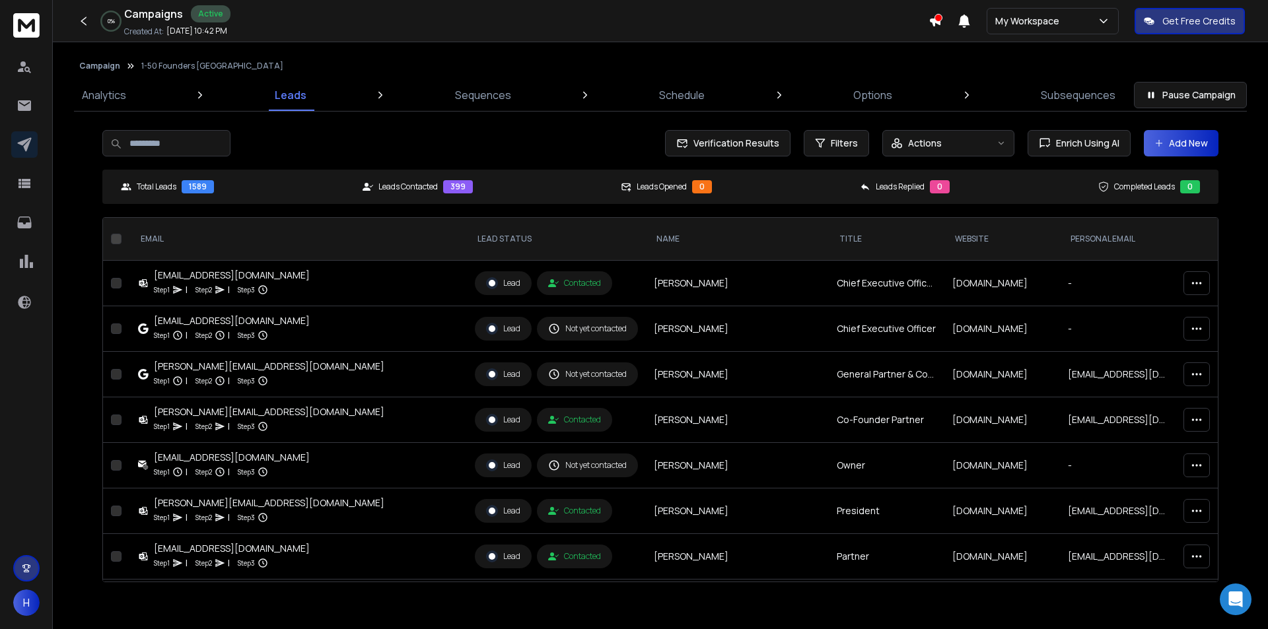
click at [1186, 149] on button "Add New" at bounding box center [1181, 143] width 75 height 26
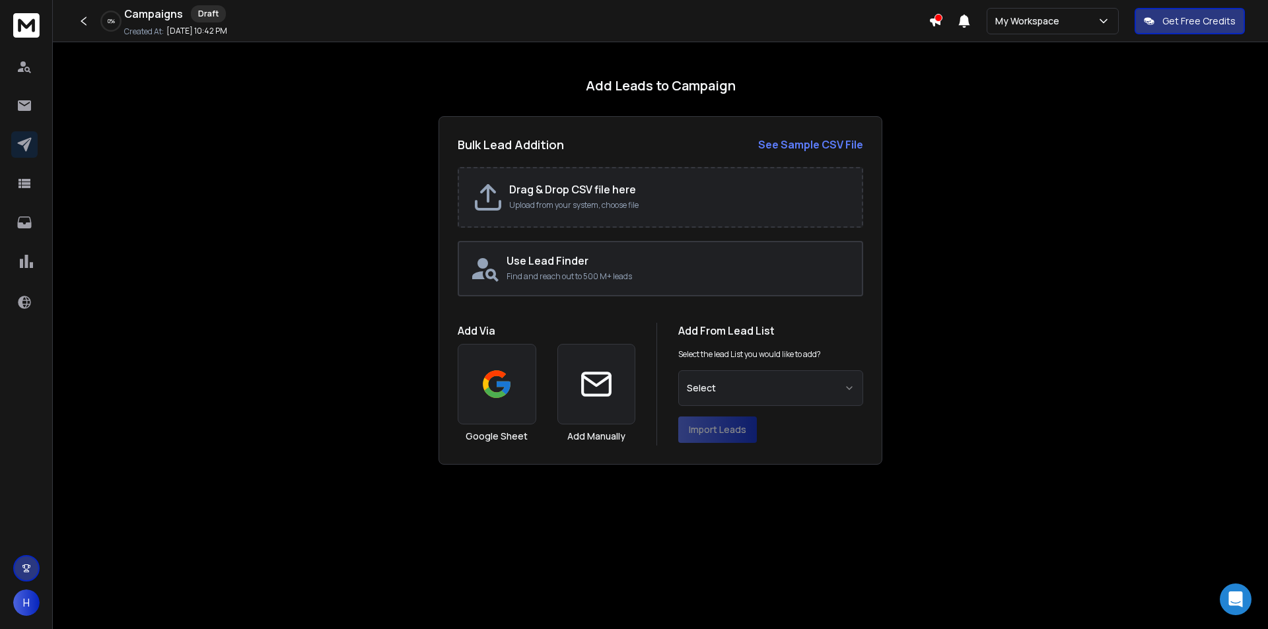
click at [619, 203] on p "Upload from your system, choose file" at bounding box center [678, 205] width 339 height 11
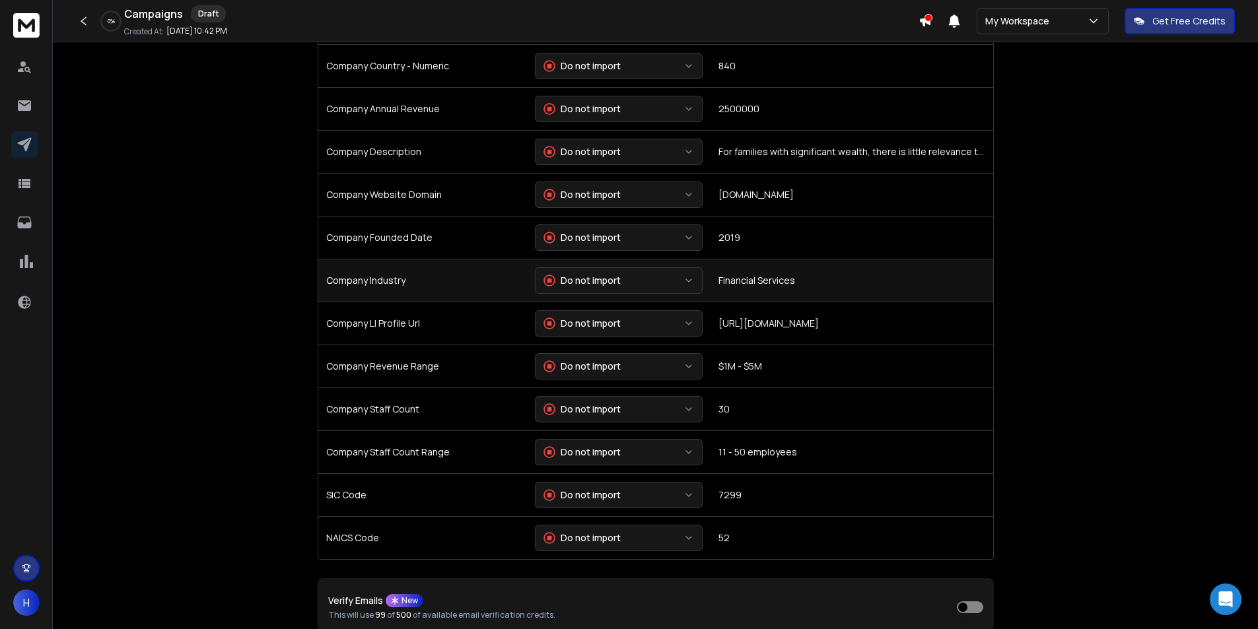
scroll to position [2429, 0]
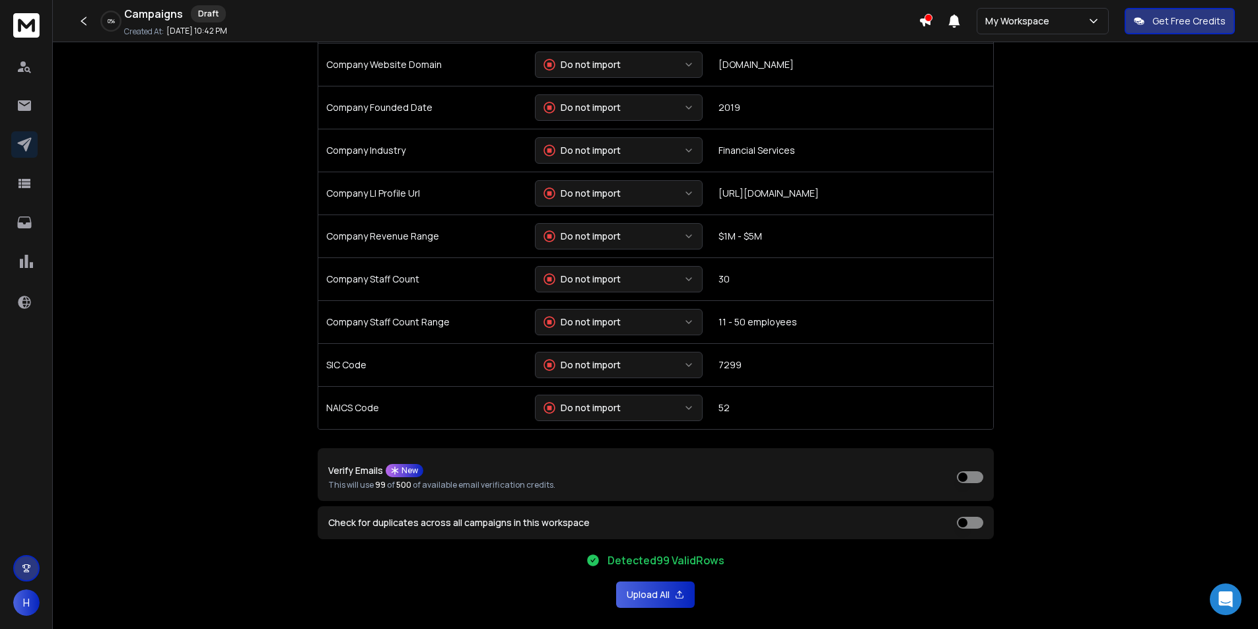
click at [666, 602] on button "Upload All" at bounding box center [655, 595] width 79 height 26
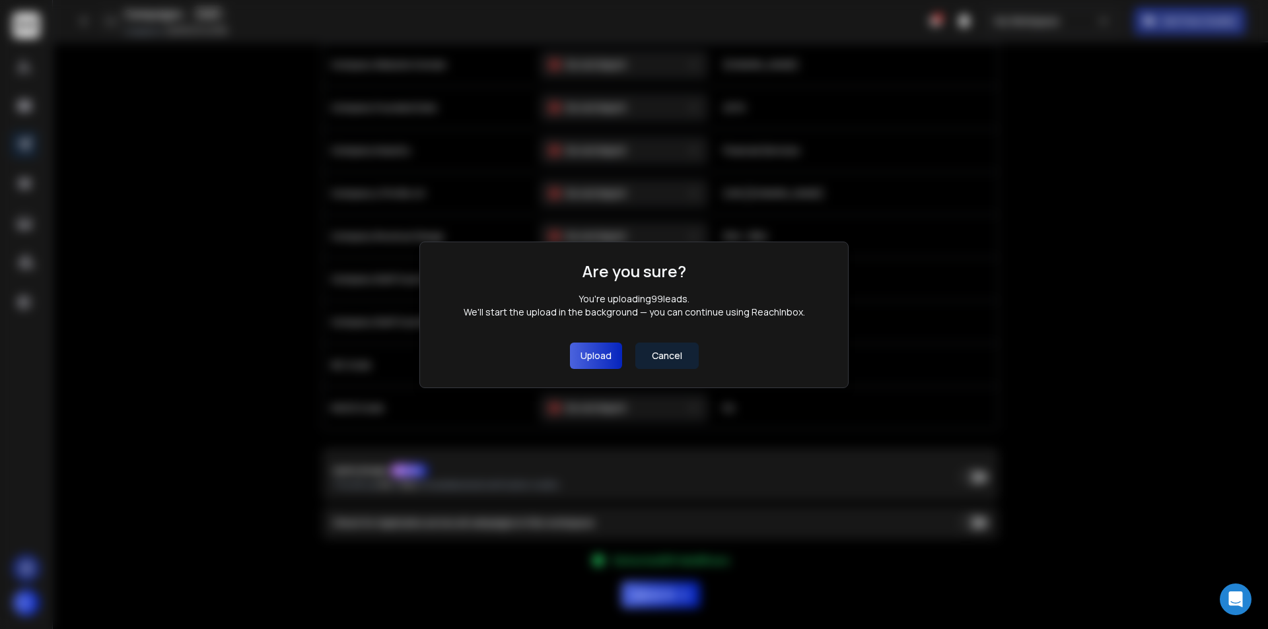
click at [589, 355] on button "Upload" at bounding box center [596, 356] width 52 height 26
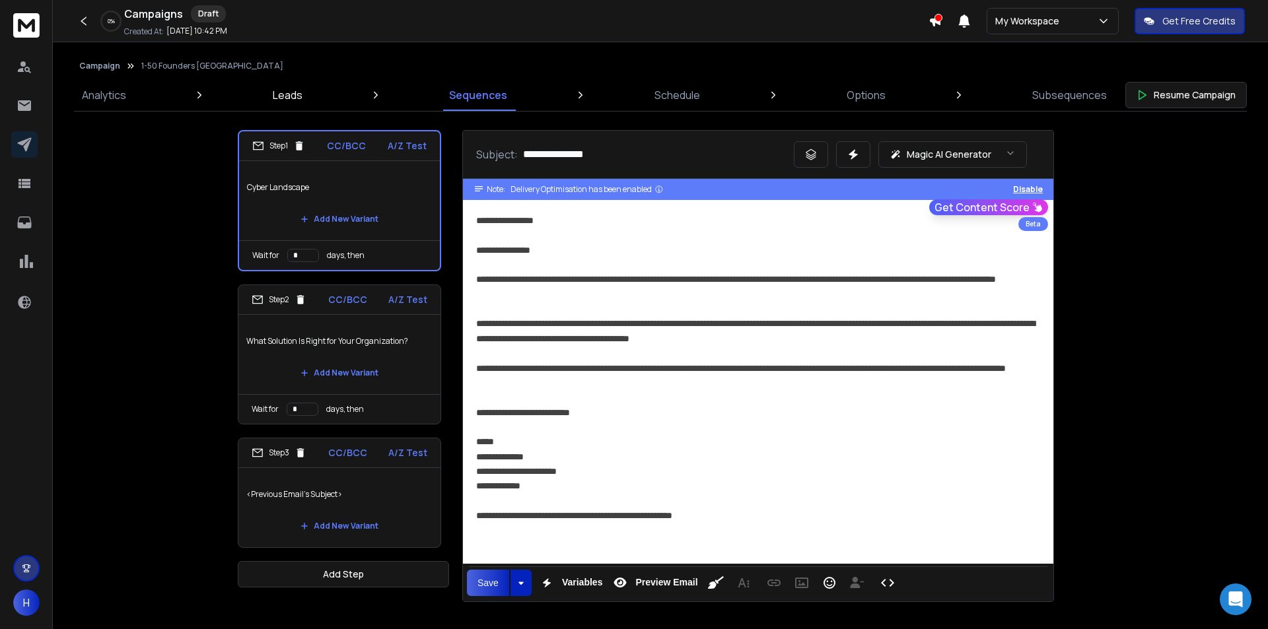
click at [284, 99] on p "Leads" at bounding box center [288, 95] width 30 height 16
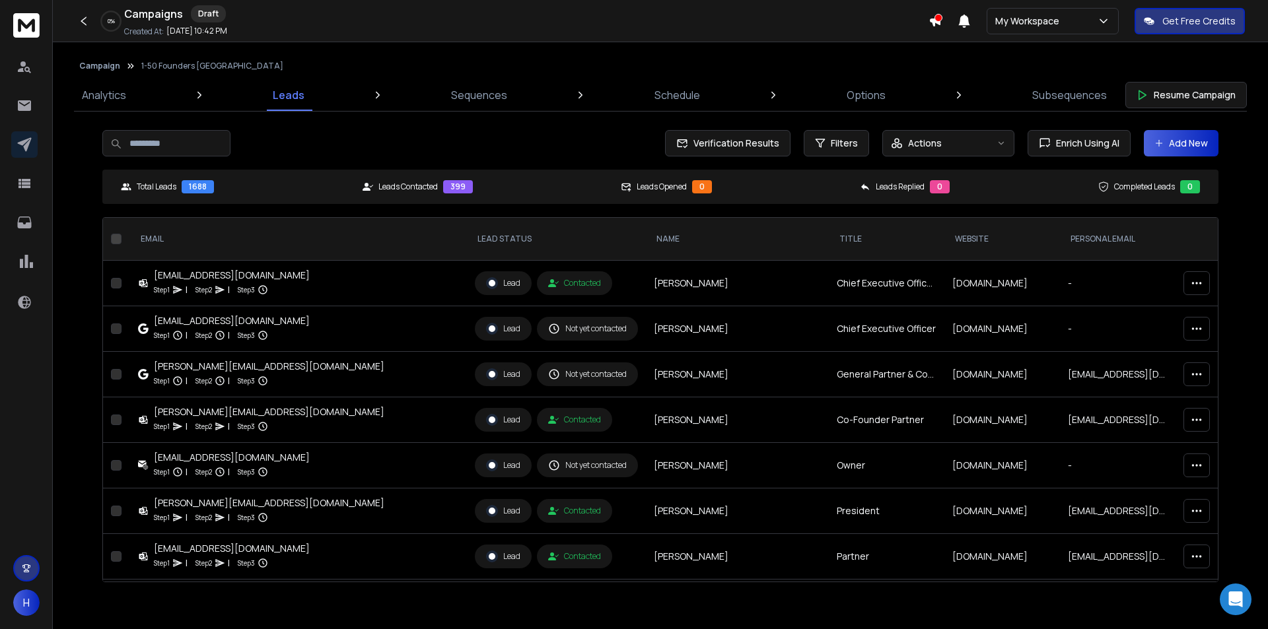
click at [1193, 151] on button "Add New" at bounding box center [1181, 143] width 75 height 26
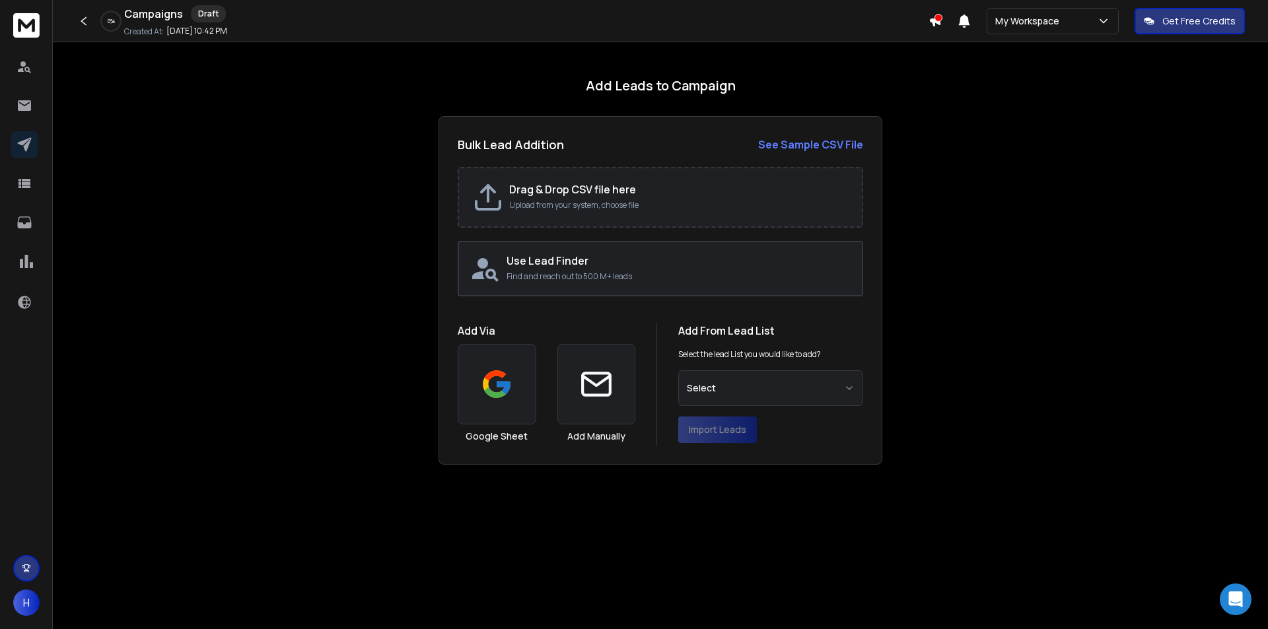
click at [581, 191] on h2 "Drag & Drop CSV file here" at bounding box center [678, 190] width 339 height 16
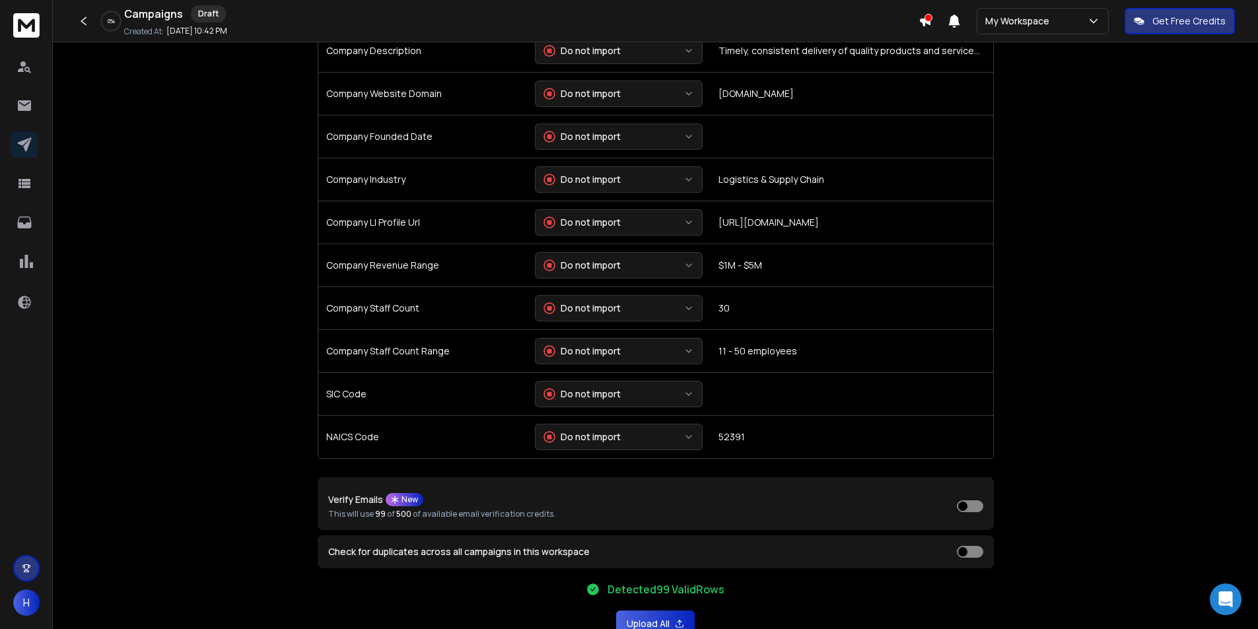
scroll to position [2429, 0]
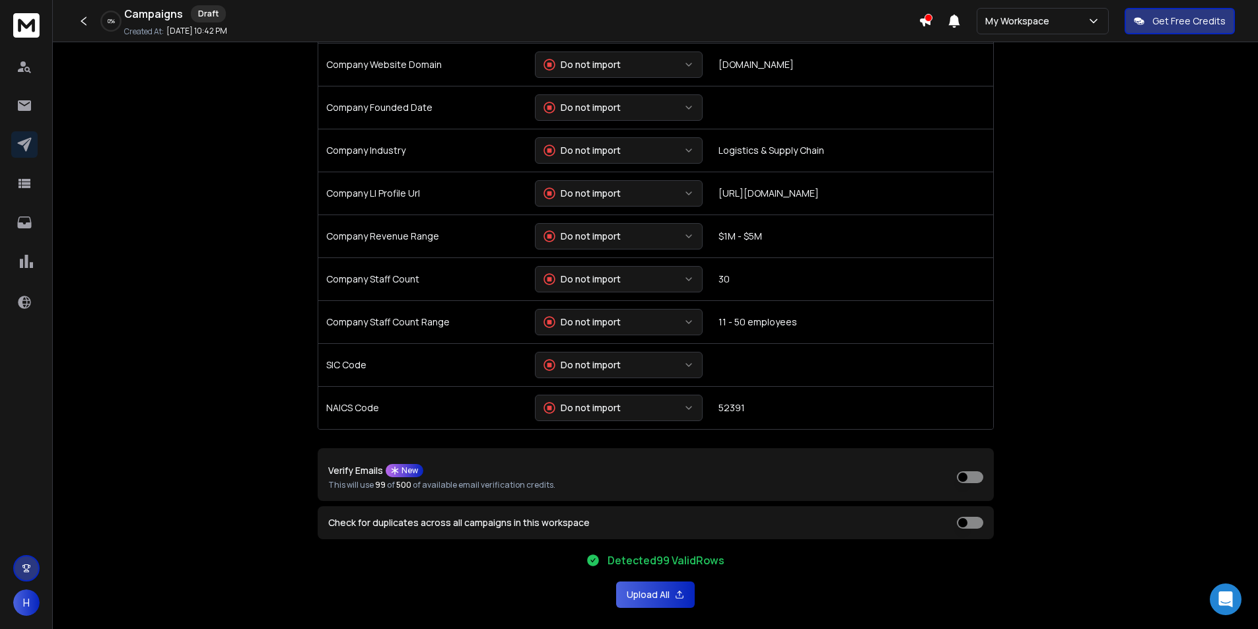
click at [645, 603] on button "Upload All" at bounding box center [655, 595] width 79 height 26
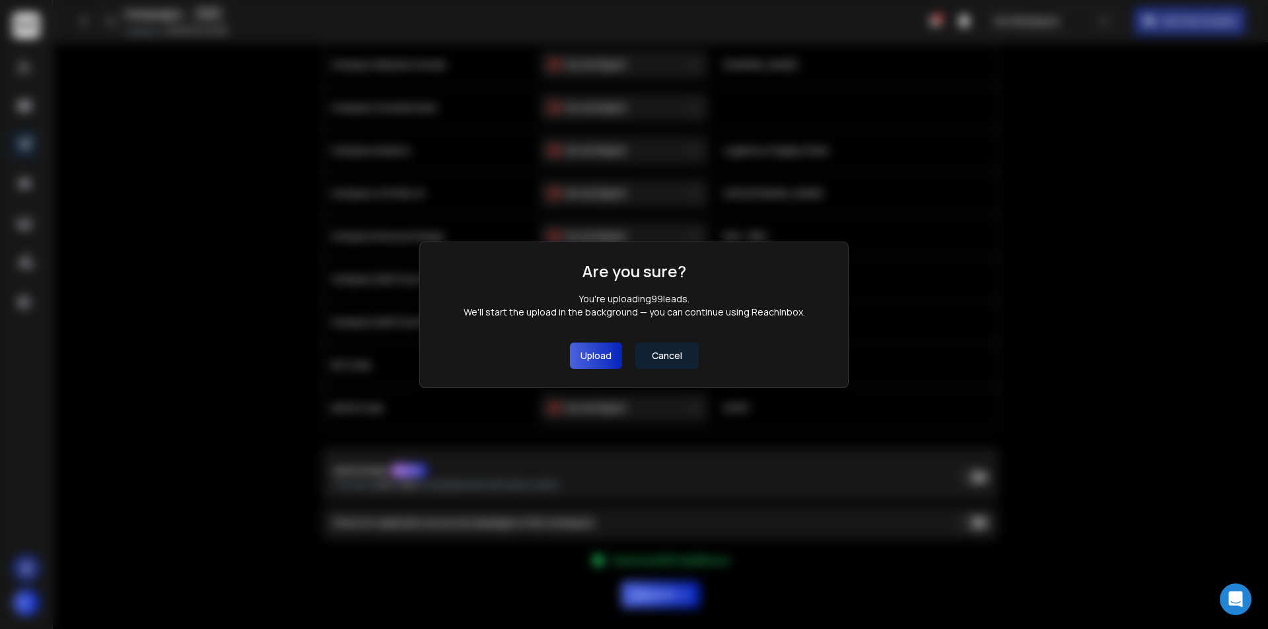
click at [604, 356] on button "Upload" at bounding box center [596, 356] width 52 height 26
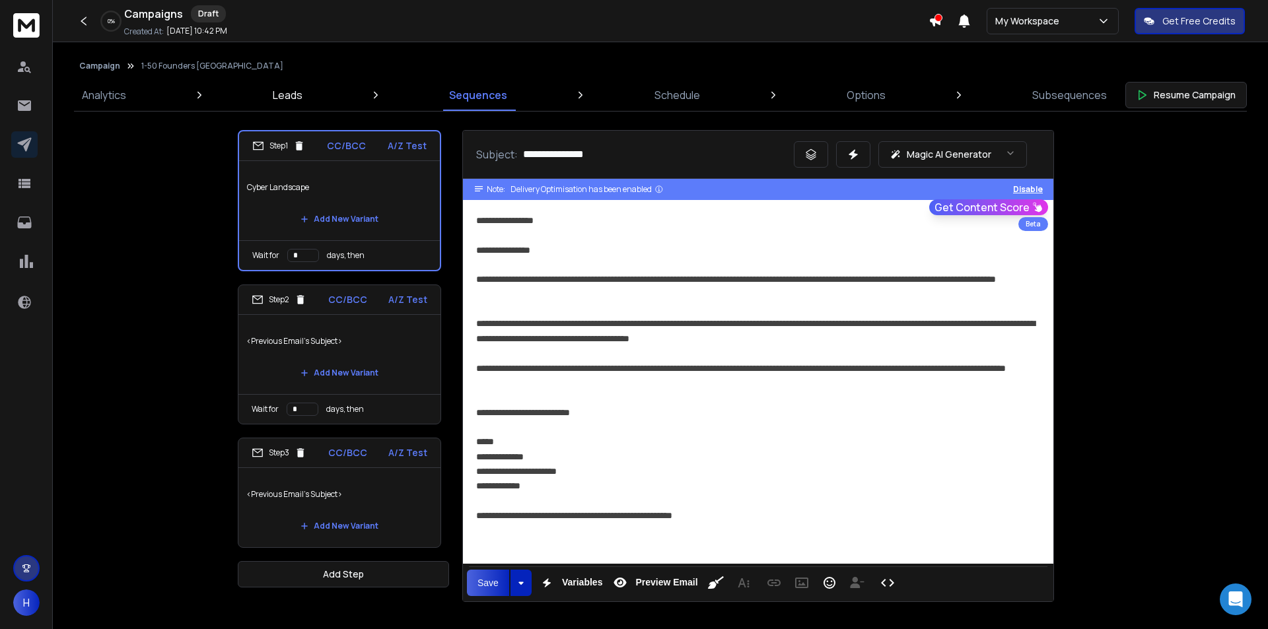
click at [296, 96] on p "Leads" at bounding box center [288, 95] width 30 height 16
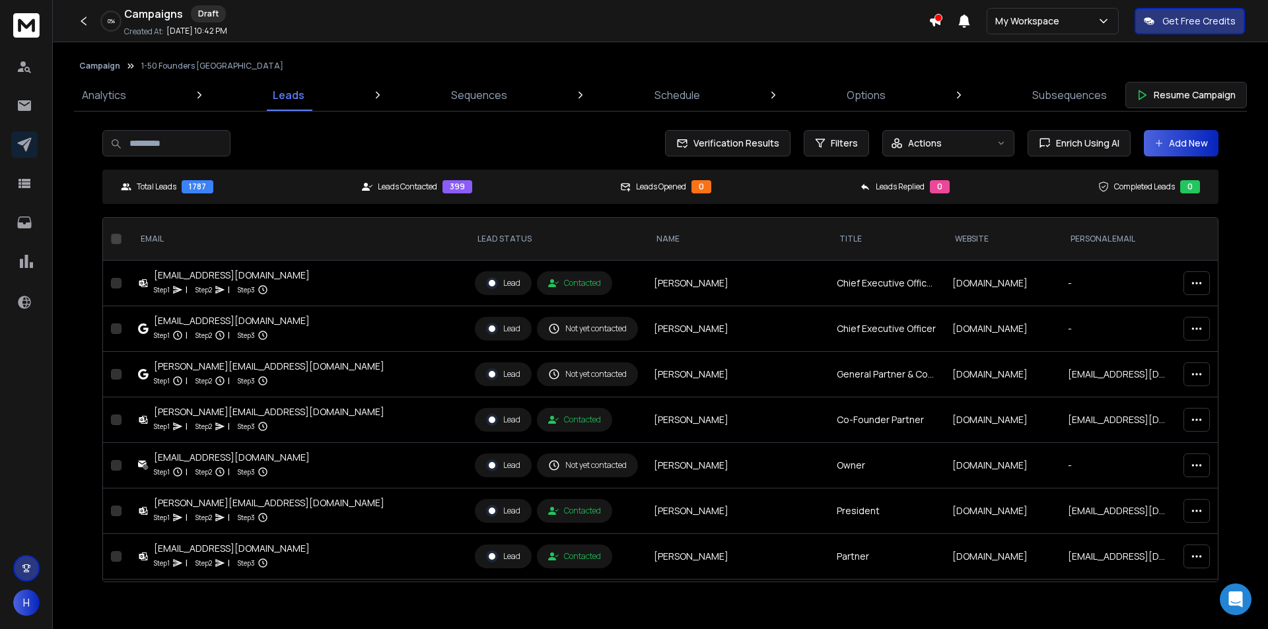
click at [1183, 149] on button "Add New" at bounding box center [1181, 143] width 75 height 26
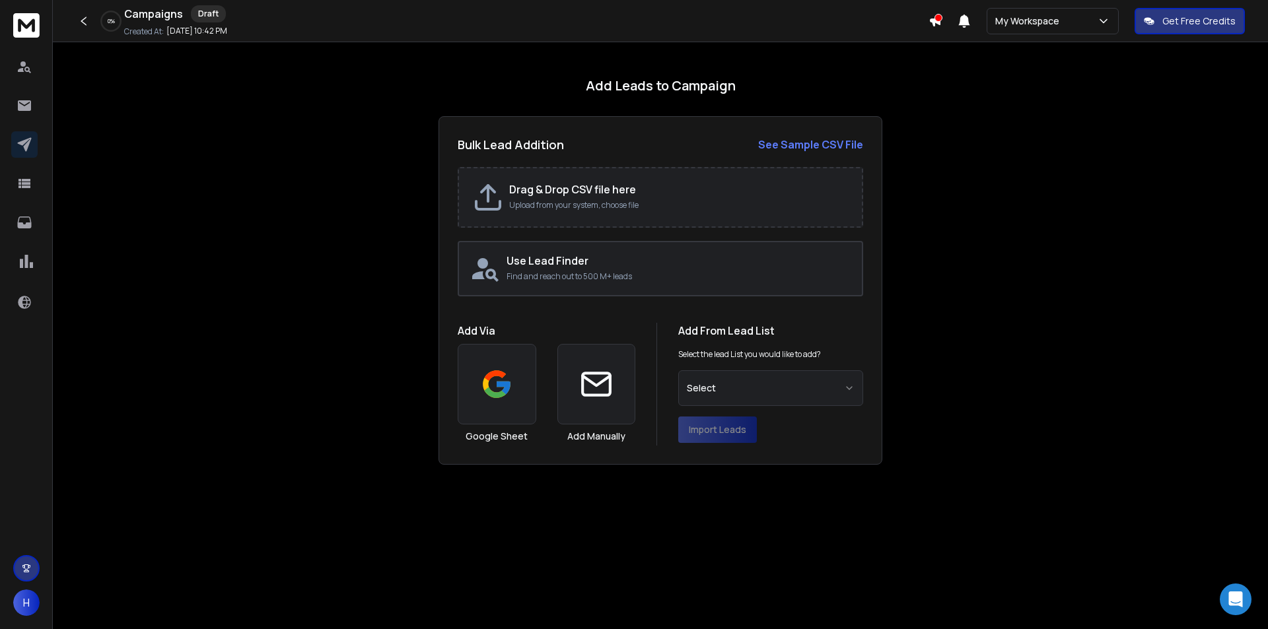
click at [675, 174] on div "Drag & Drop CSV file here Upload from your system, choose file" at bounding box center [660, 197] width 405 height 61
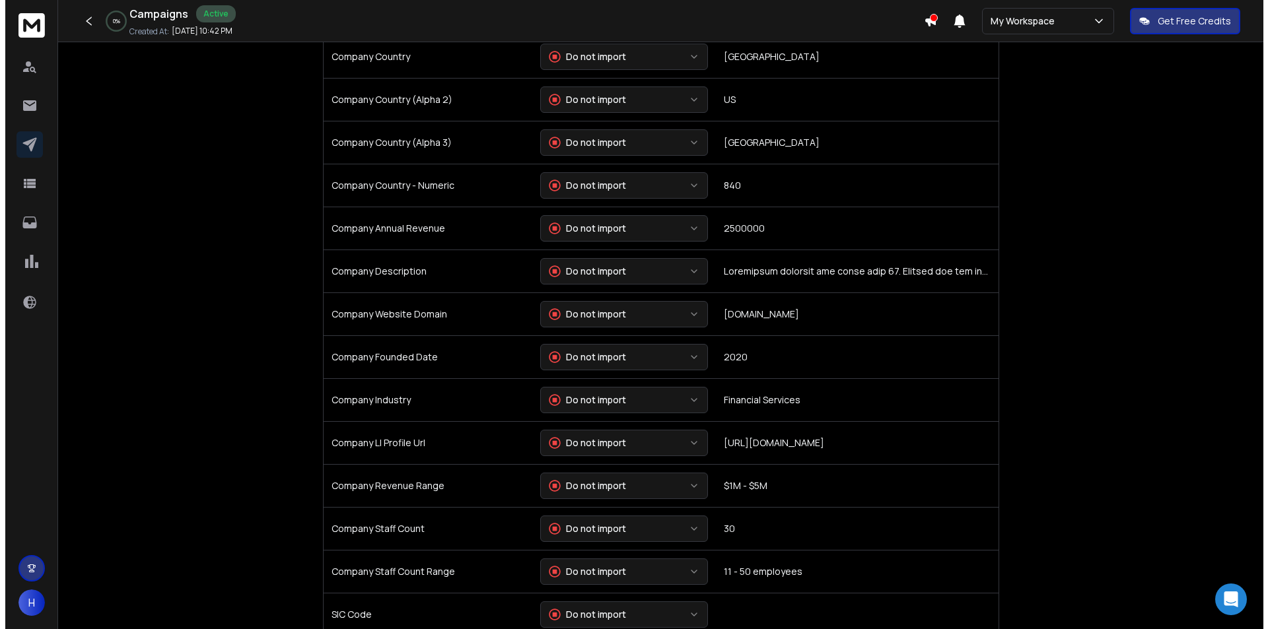
scroll to position [2429, 0]
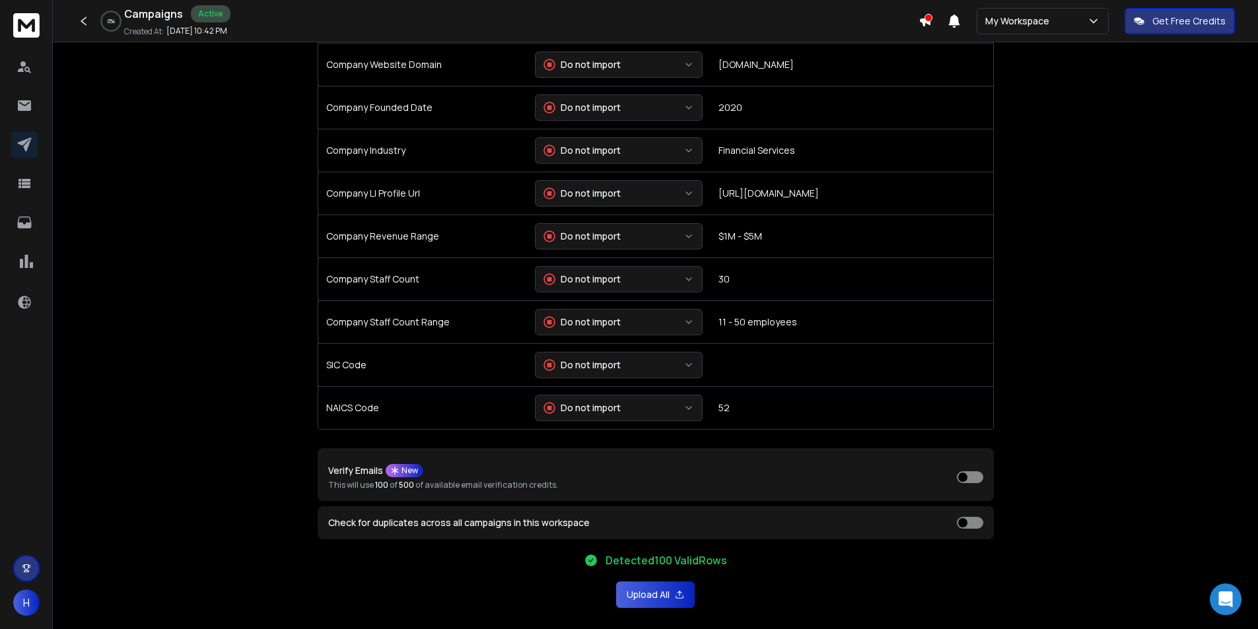
click at [644, 597] on button "Upload All" at bounding box center [655, 595] width 79 height 26
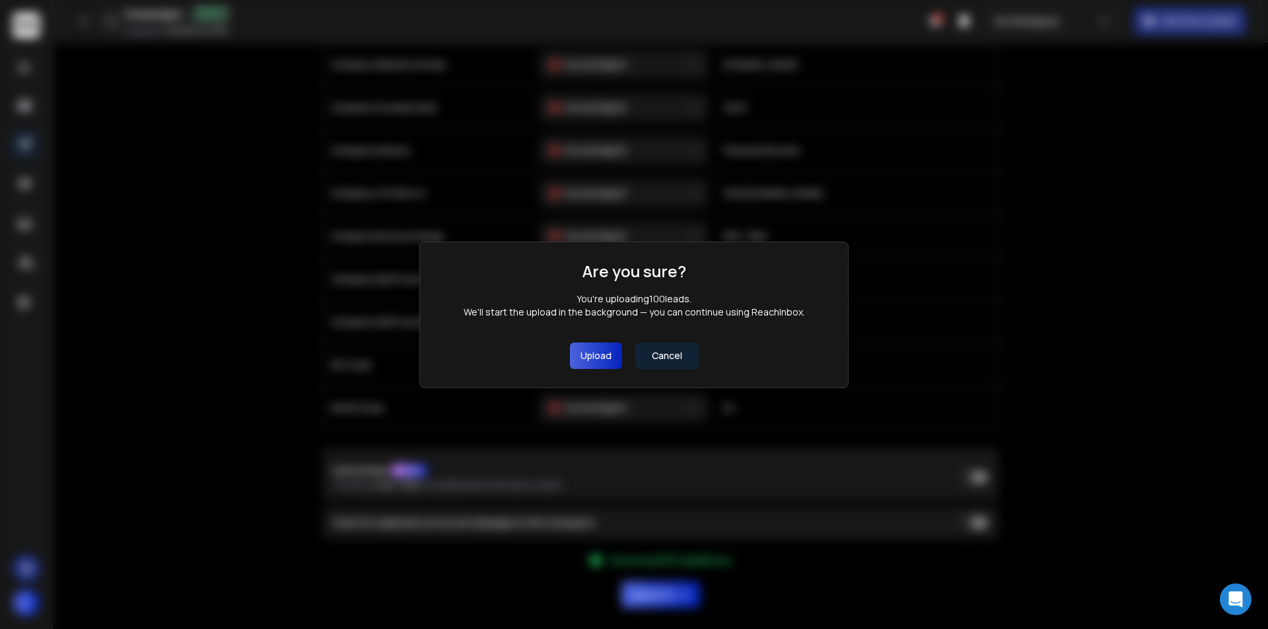
click at [588, 351] on button "Upload" at bounding box center [596, 356] width 52 height 26
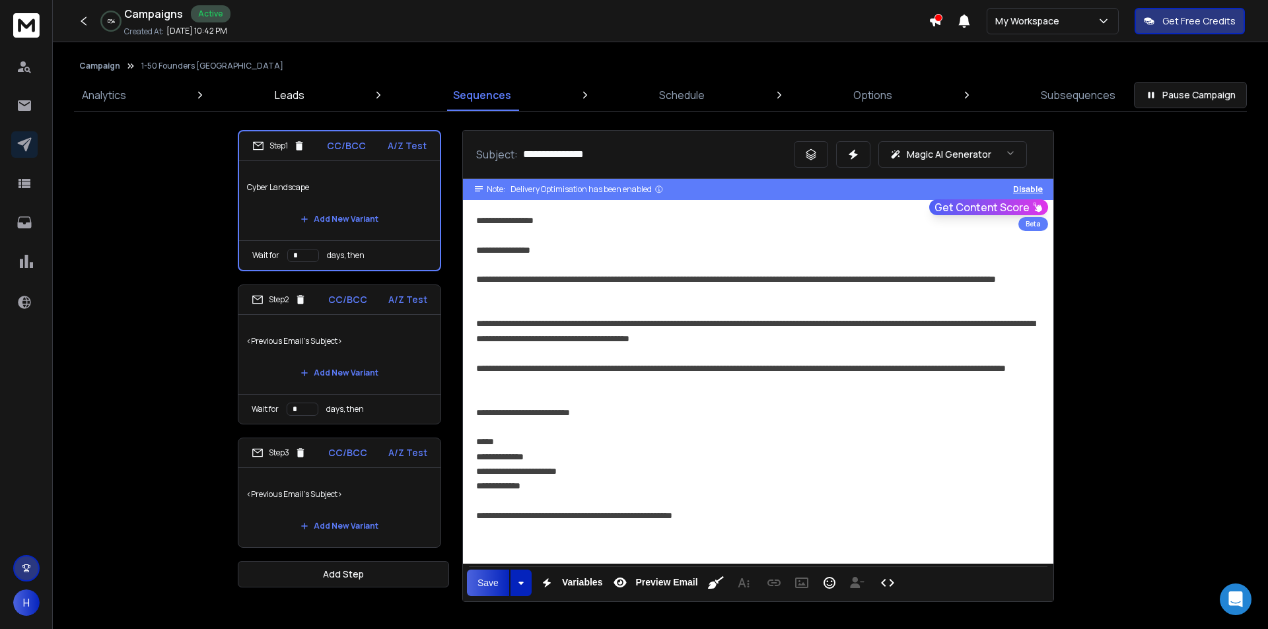
click at [302, 94] on p "Leads" at bounding box center [290, 95] width 30 height 16
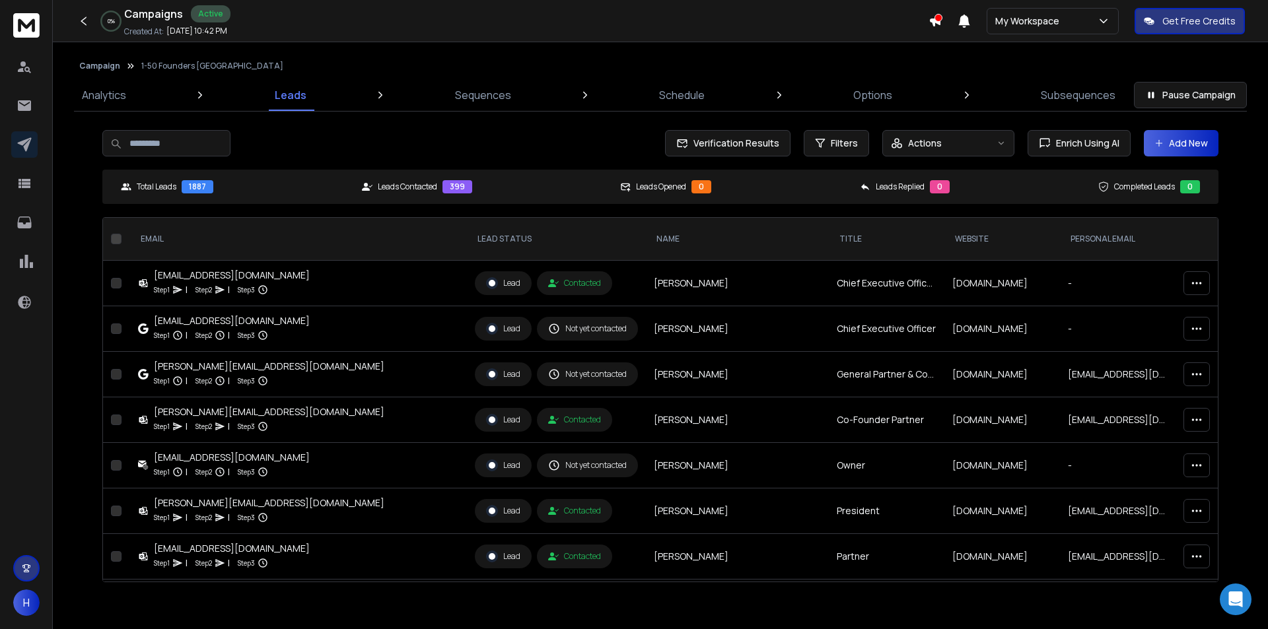
click at [1198, 144] on button "Add New" at bounding box center [1181, 143] width 75 height 26
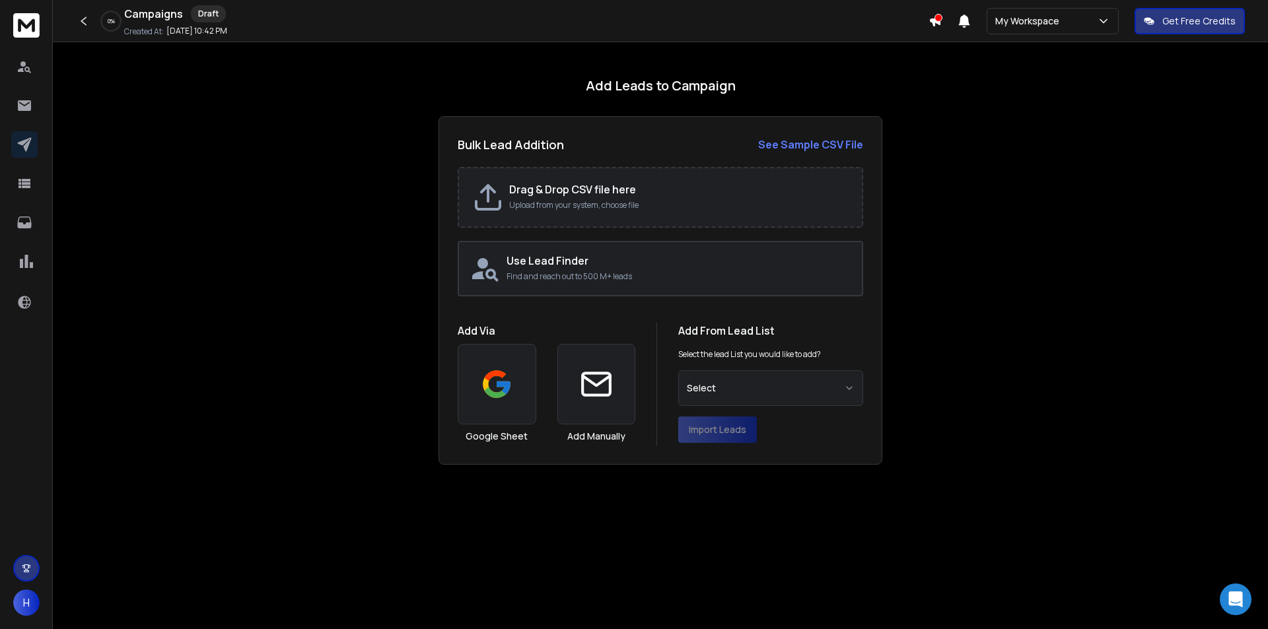
click at [605, 189] on h2 "Drag & Drop CSV file here" at bounding box center [678, 190] width 339 height 16
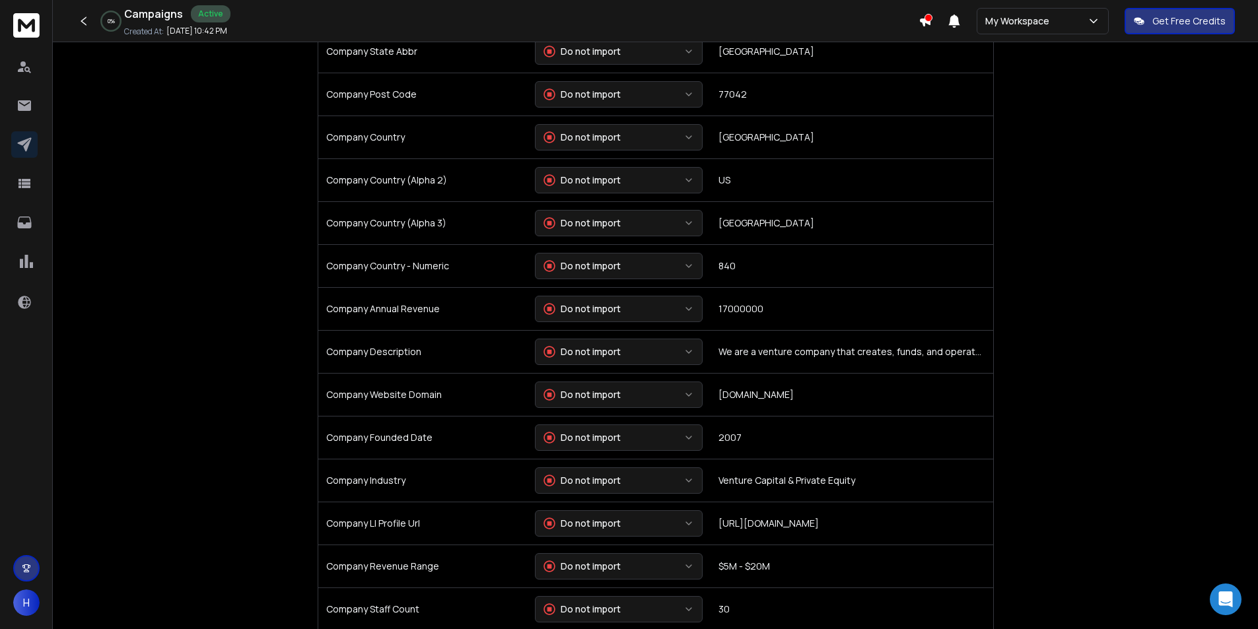
scroll to position [2429, 0]
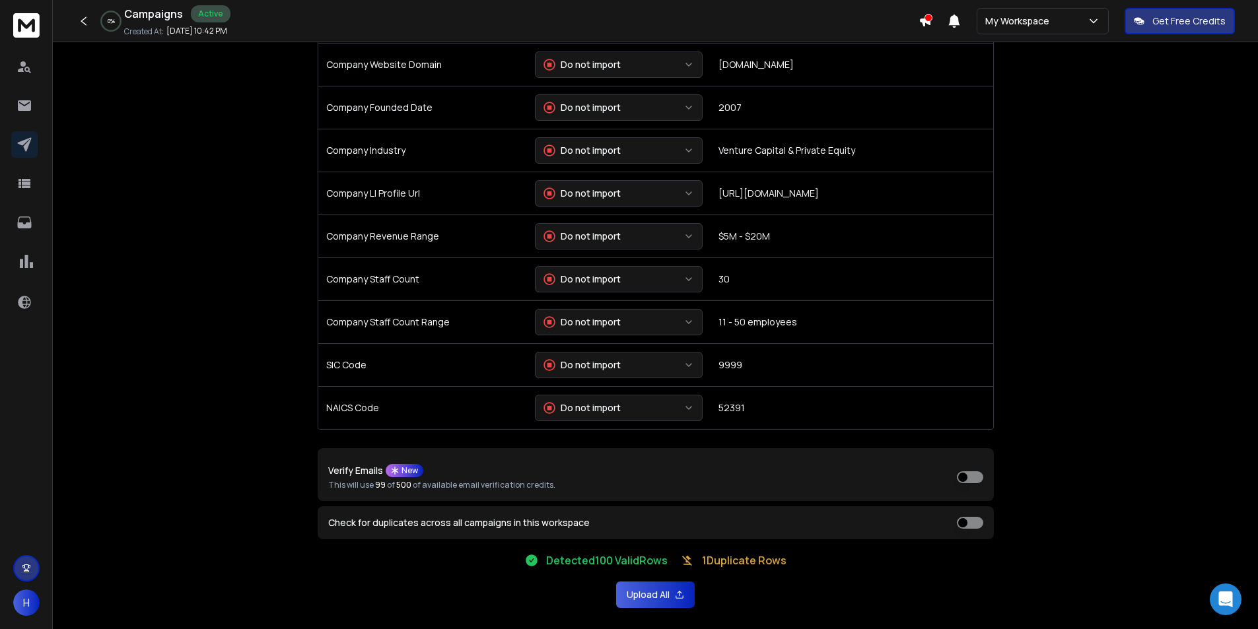
click at [650, 594] on button "Upload All" at bounding box center [655, 595] width 79 height 26
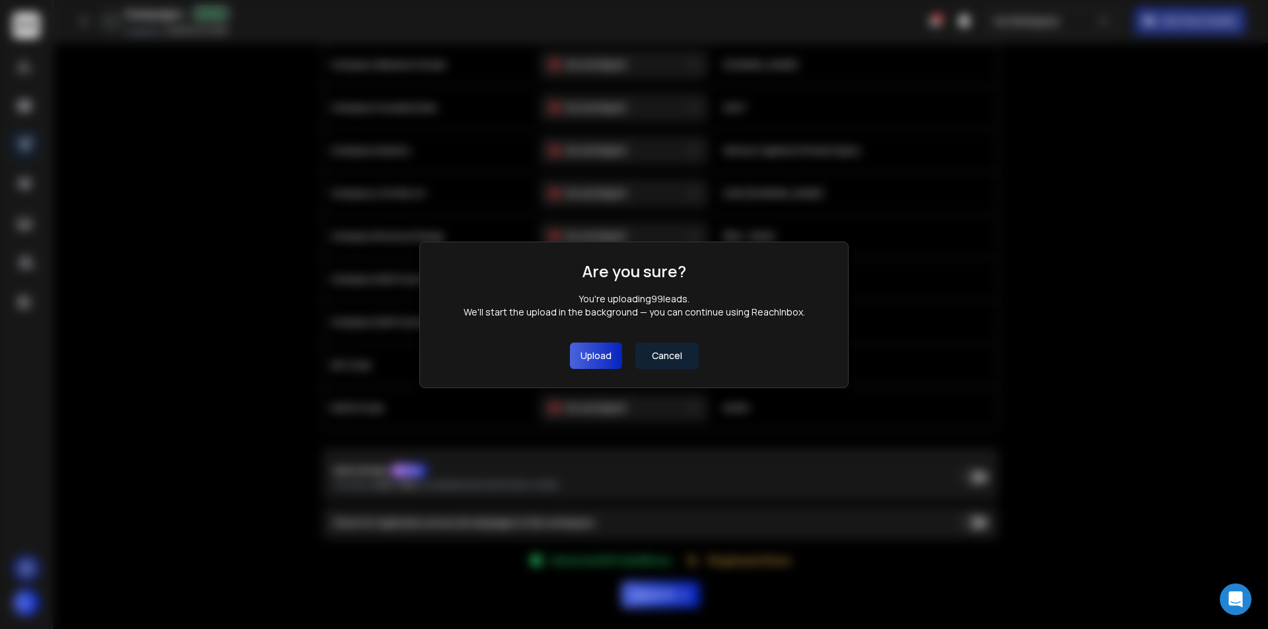
click at [611, 349] on button "Upload" at bounding box center [596, 356] width 52 height 26
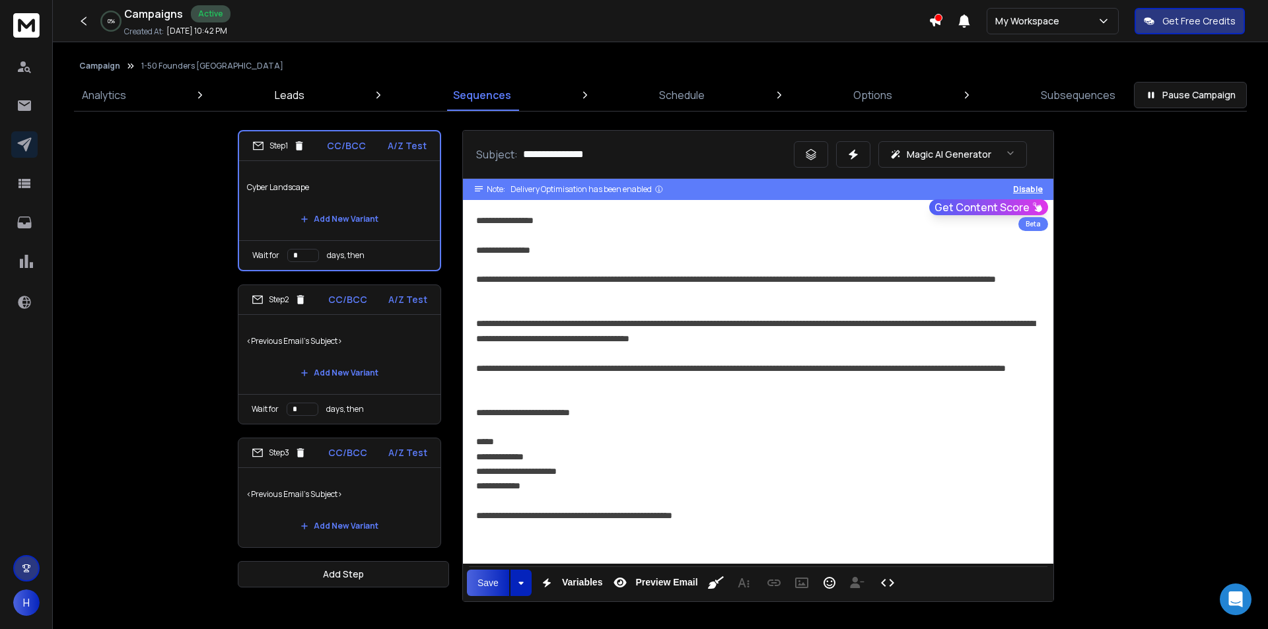
click at [304, 97] on p "Leads" at bounding box center [290, 95] width 30 height 16
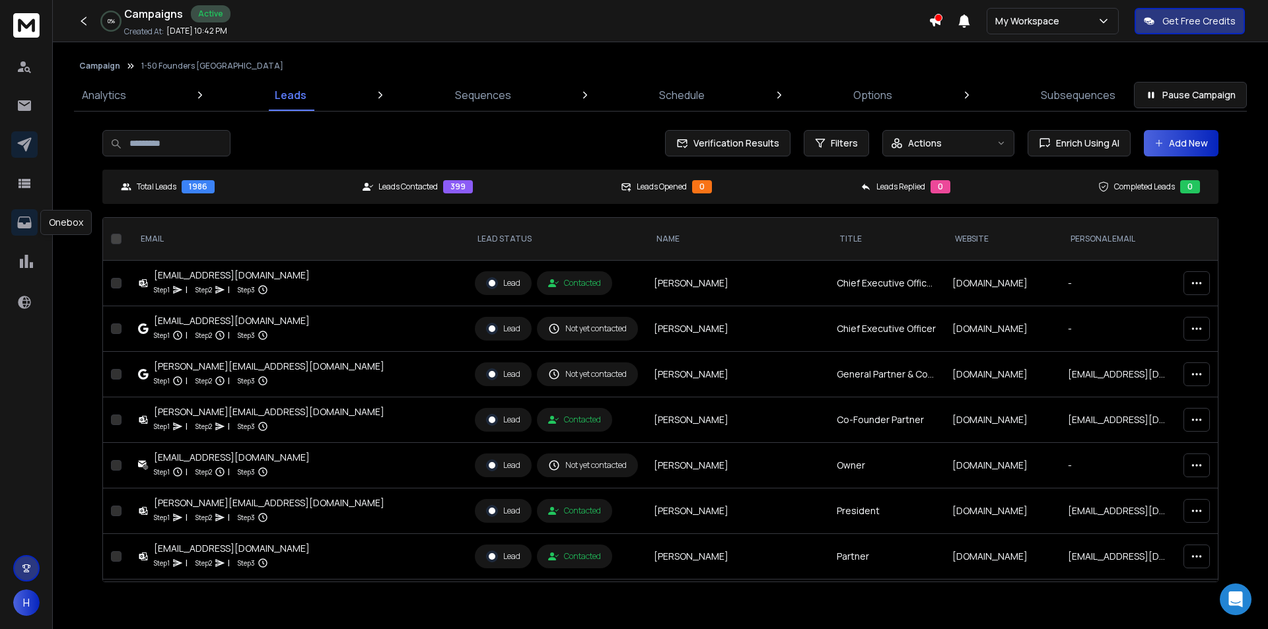
click at [24, 223] on icon at bounding box center [25, 223] width 16 height 16
